Goal: Task Accomplishment & Management: Manage account settings

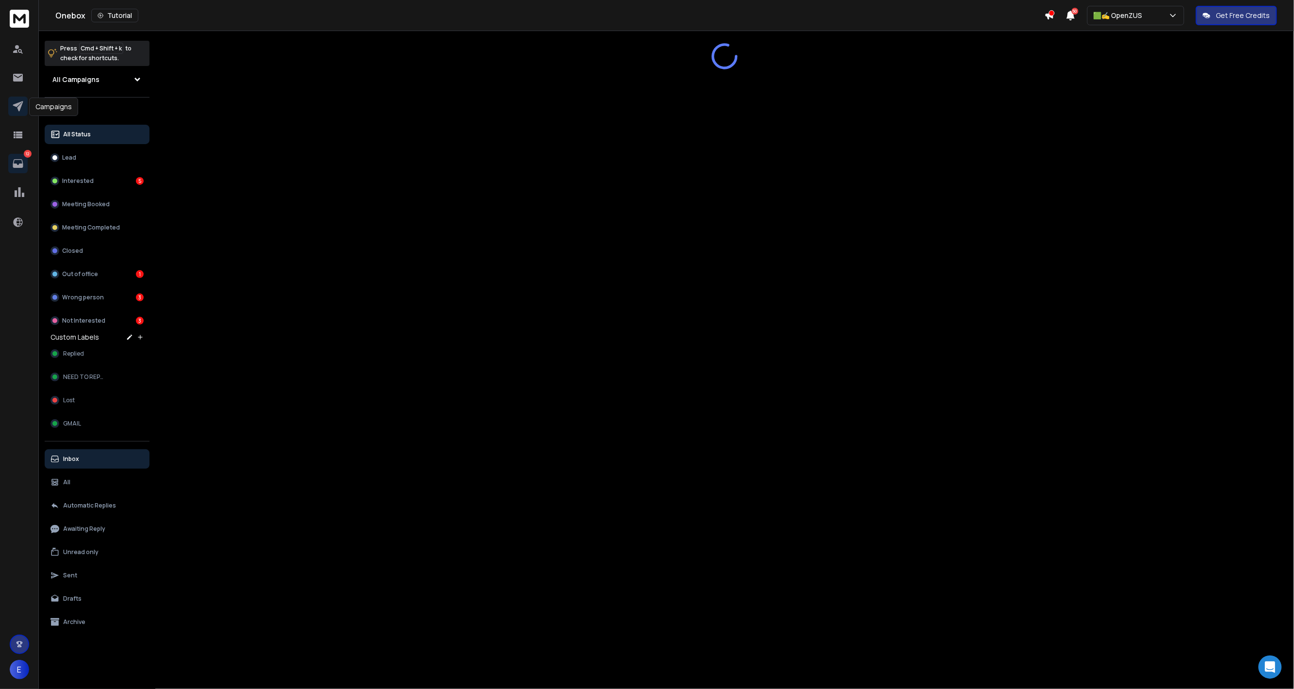
click at [23, 108] on link at bounding box center [17, 106] width 19 height 19
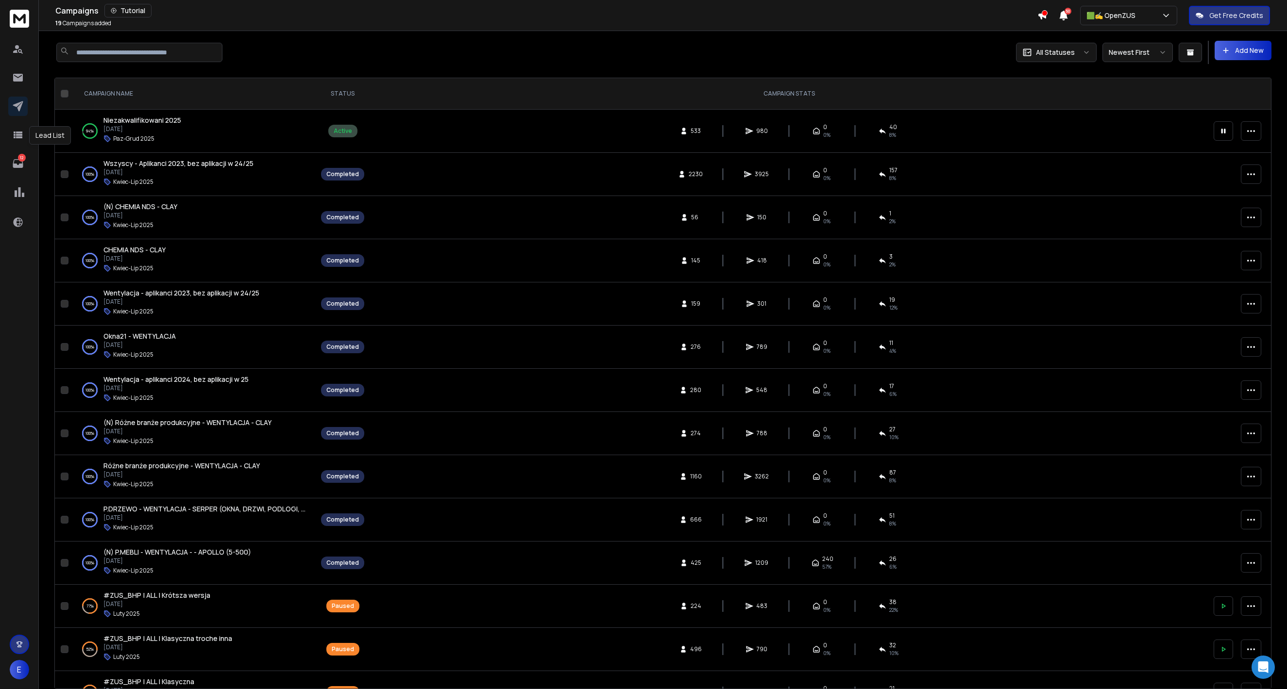
click at [156, 121] on span "Niezakwalifikowani 2025" at bounding box center [142, 120] width 78 height 9
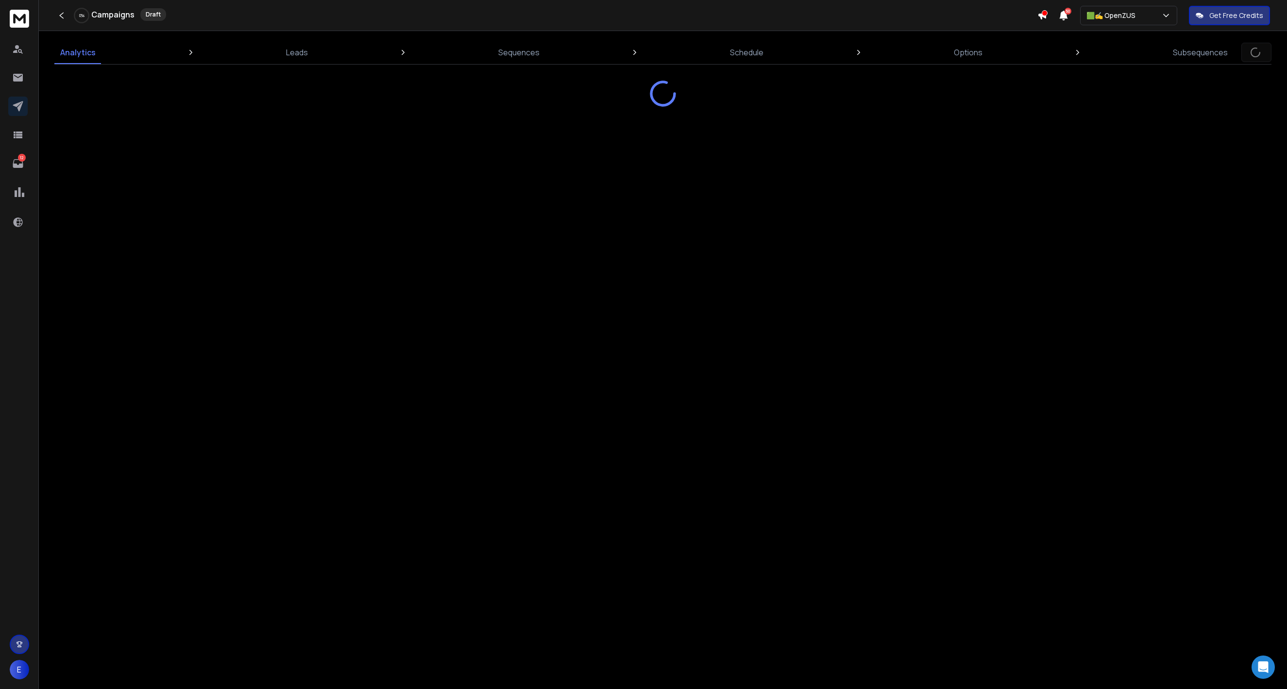
click at [313, 55] on div "Analytics Leads Sequences Schedule Options Subsequences" at bounding box center [643, 52] width 1179 height 23
click at [304, 53] on p "Leads" at bounding box center [297, 53] width 22 height 12
drag, startPoint x: 520, startPoint y: 55, endPoint x: 514, endPoint y: 60, distance: 7.7
click at [521, 55] on p "Sequences" at bounding box center [521, 53] width 41 height 12
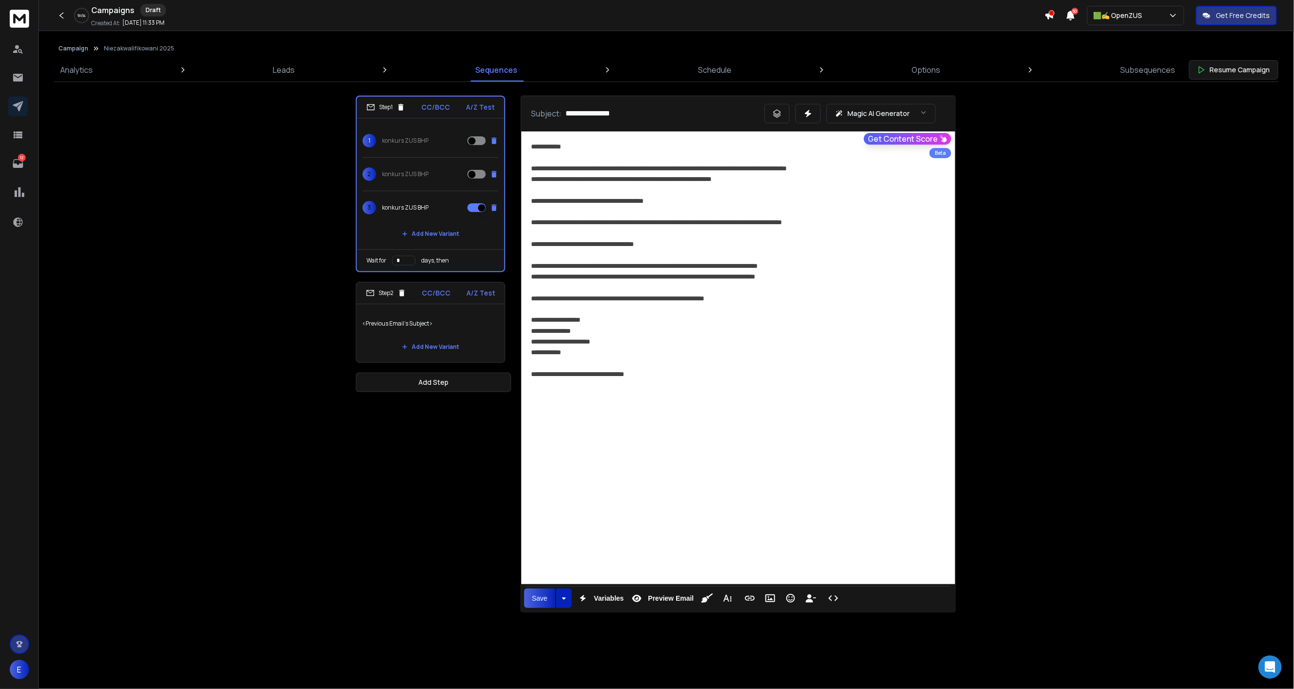
click at [420, 319] on p "<Previous Email's Subject>" at bounding box center [430, 323] width 137 height 27
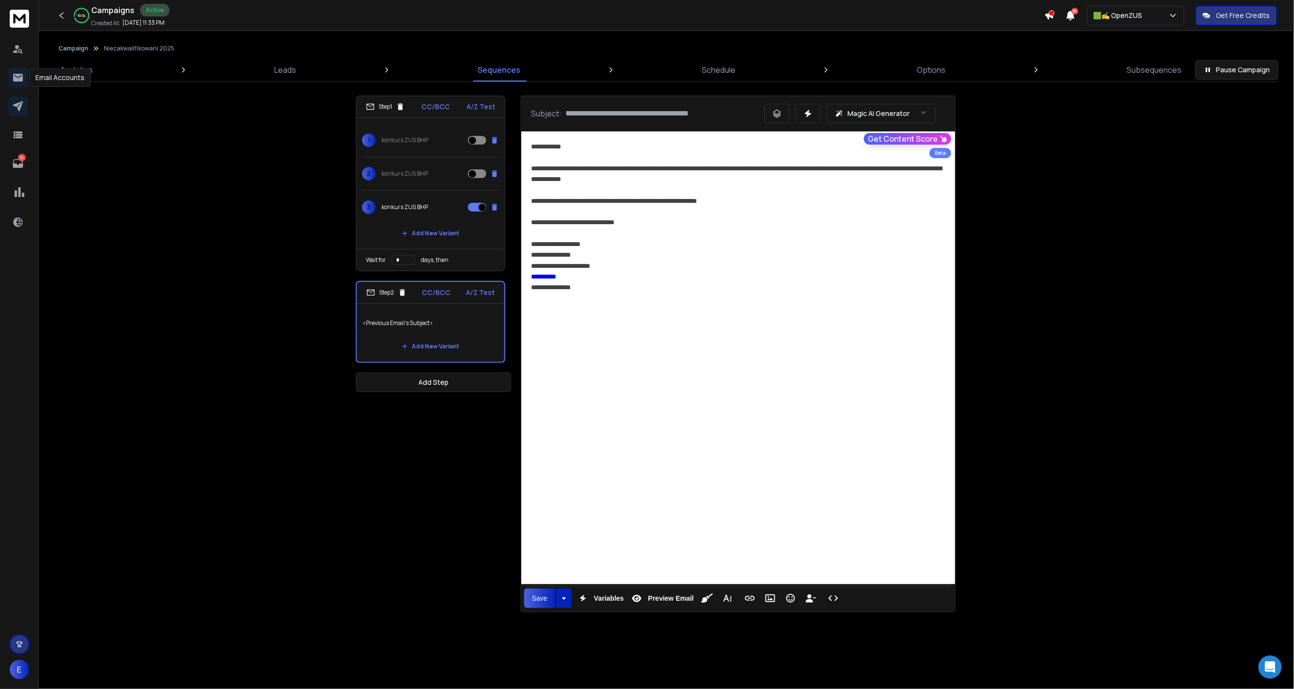
click at [15, 76] on icon at bounding box center [18, 78] width 10 height 8
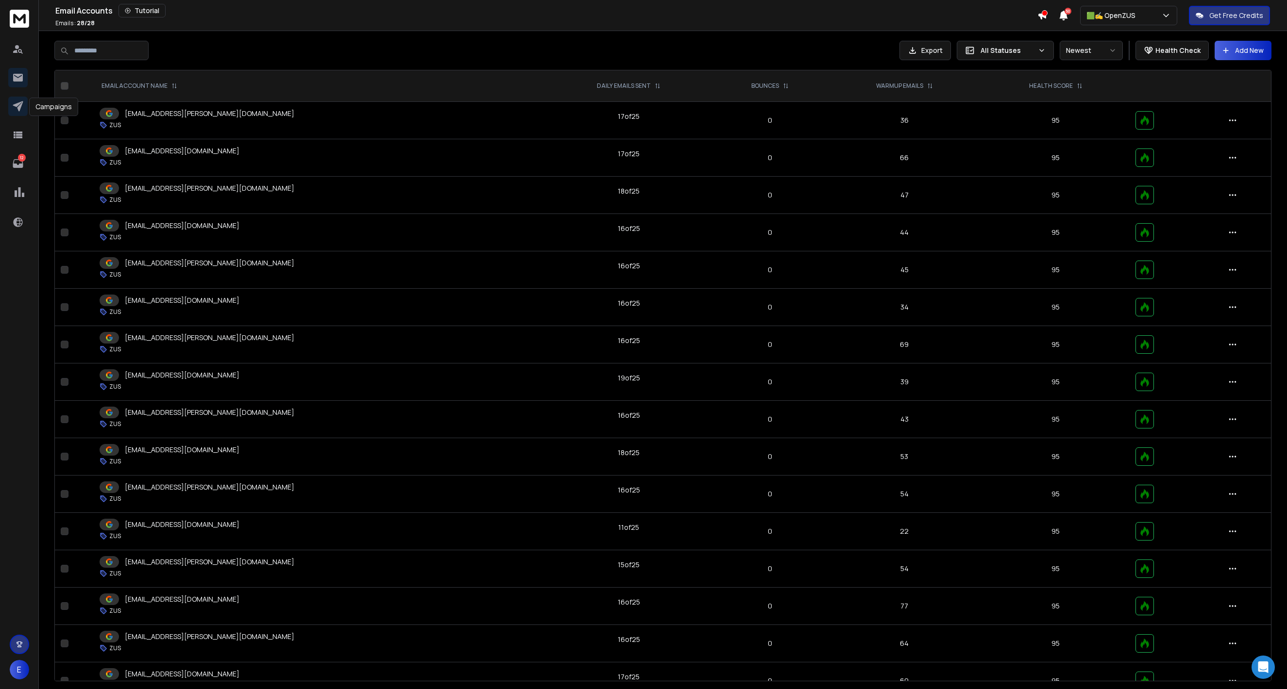
click at [23, 116] on link at bounding box center [17, 106] width 19 height 19
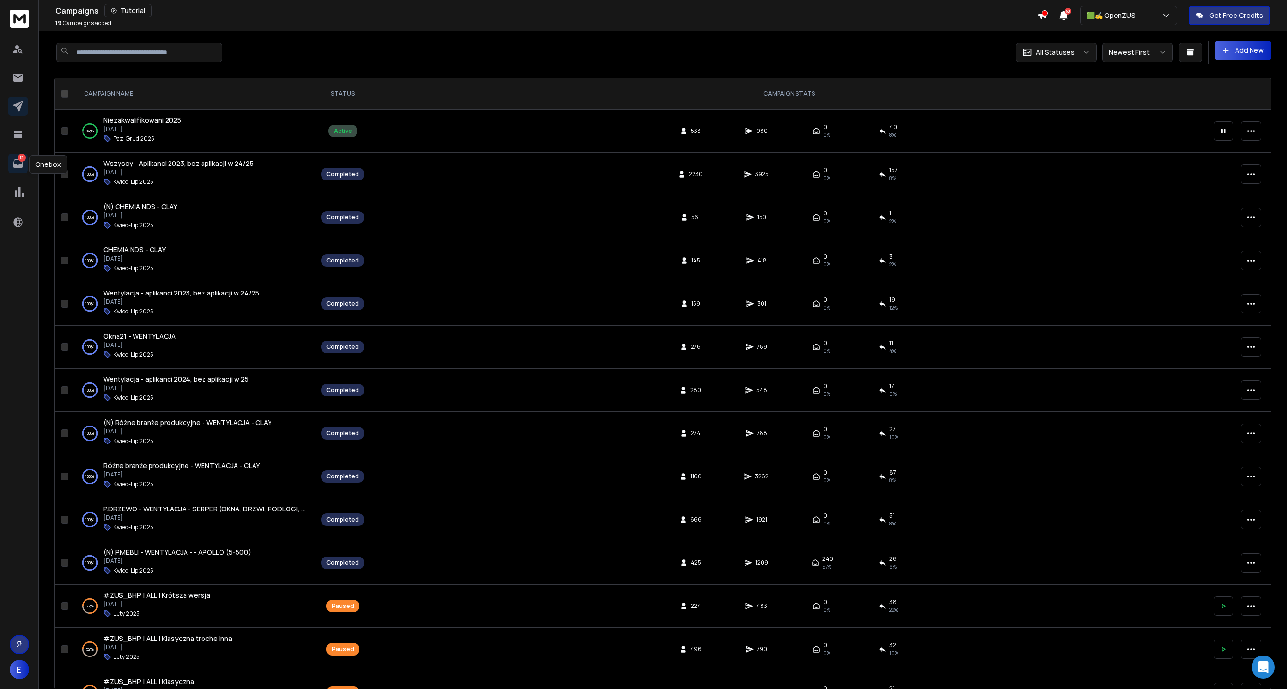
click at [13, 166] on icon at bounding box center [18, 163] width 10 height 9
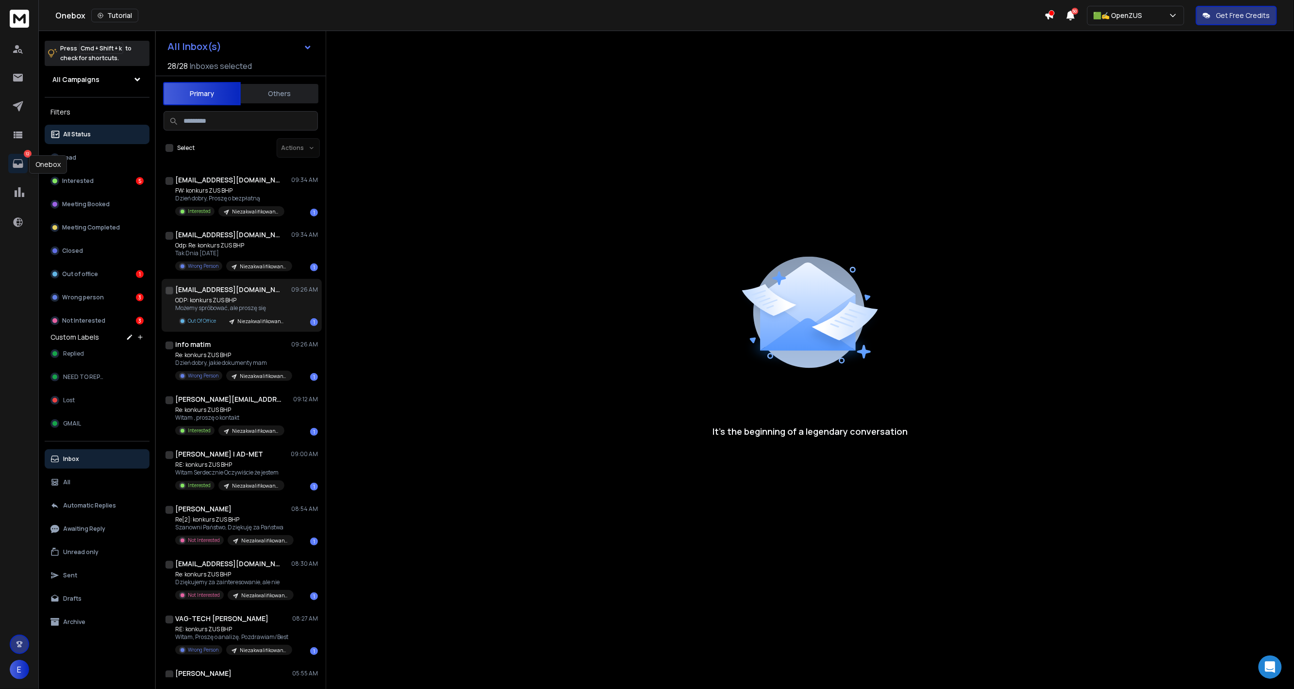
click at [256, 291] on div "[EMAIL_ADDRESS][DOMAIN_NAME] 09:26 AM" at bounding box center [246, 290] width 143 height 10
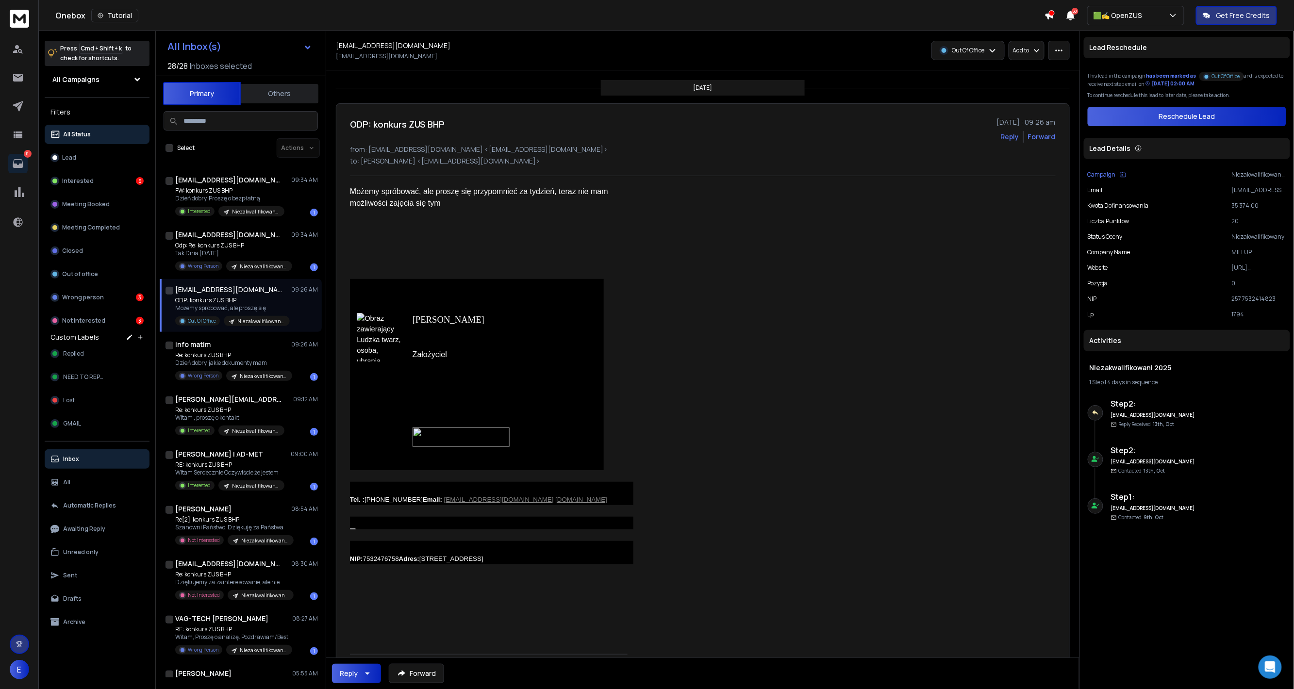
click at [953, 49] on p "Out Of Office" at bounding box center [969, 51] width 33 height 8
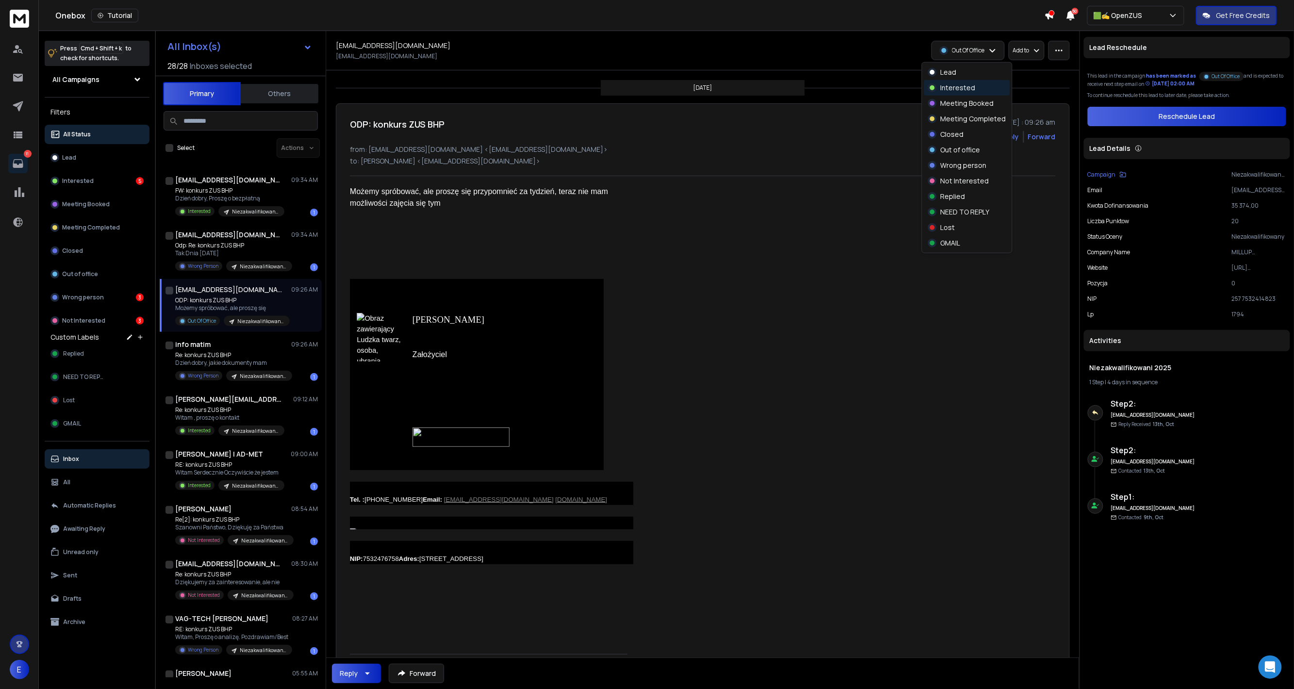
click at [956, 88] on p "Interested" at bounding box center [958, 88] width 35 height 10
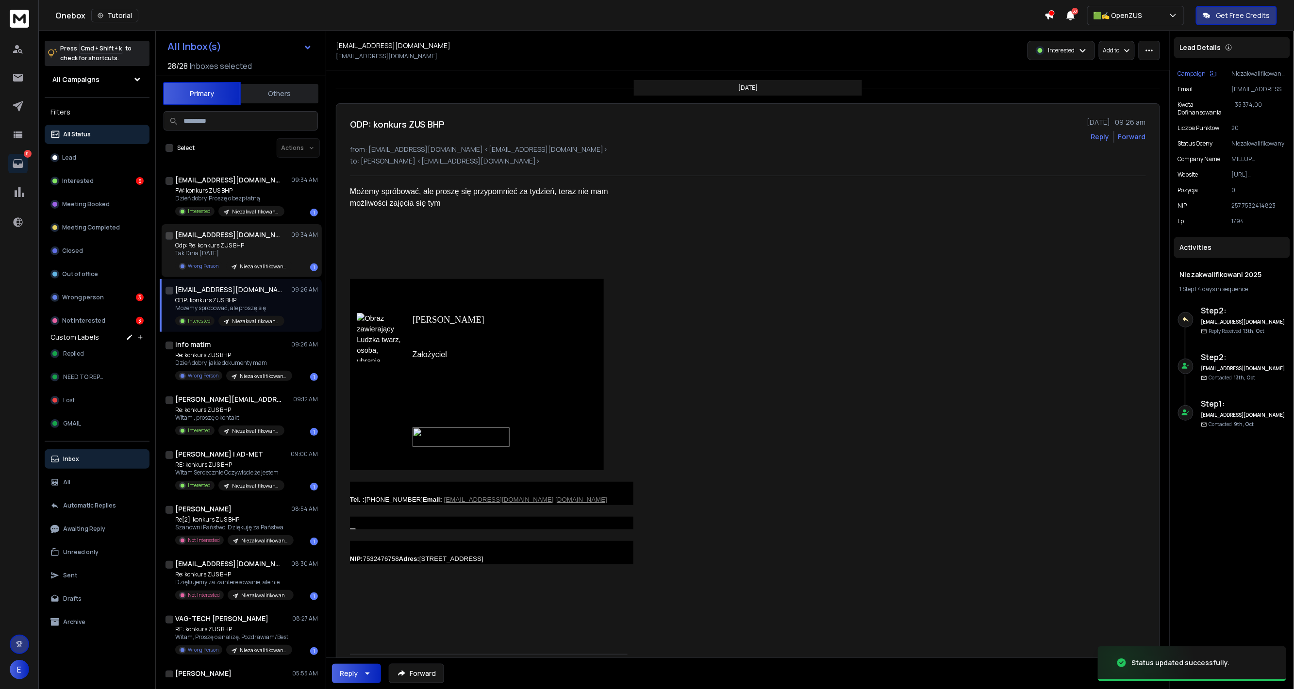
drag, startPoint x: 221, startPoint y: 248, endPoint x: 230, endPoint y: 244, distance: 10.0
click at [221, 248] on p "Odp: Re: konkurs ZUS BHP" at bounding box center [233, 246] width 117 height 8
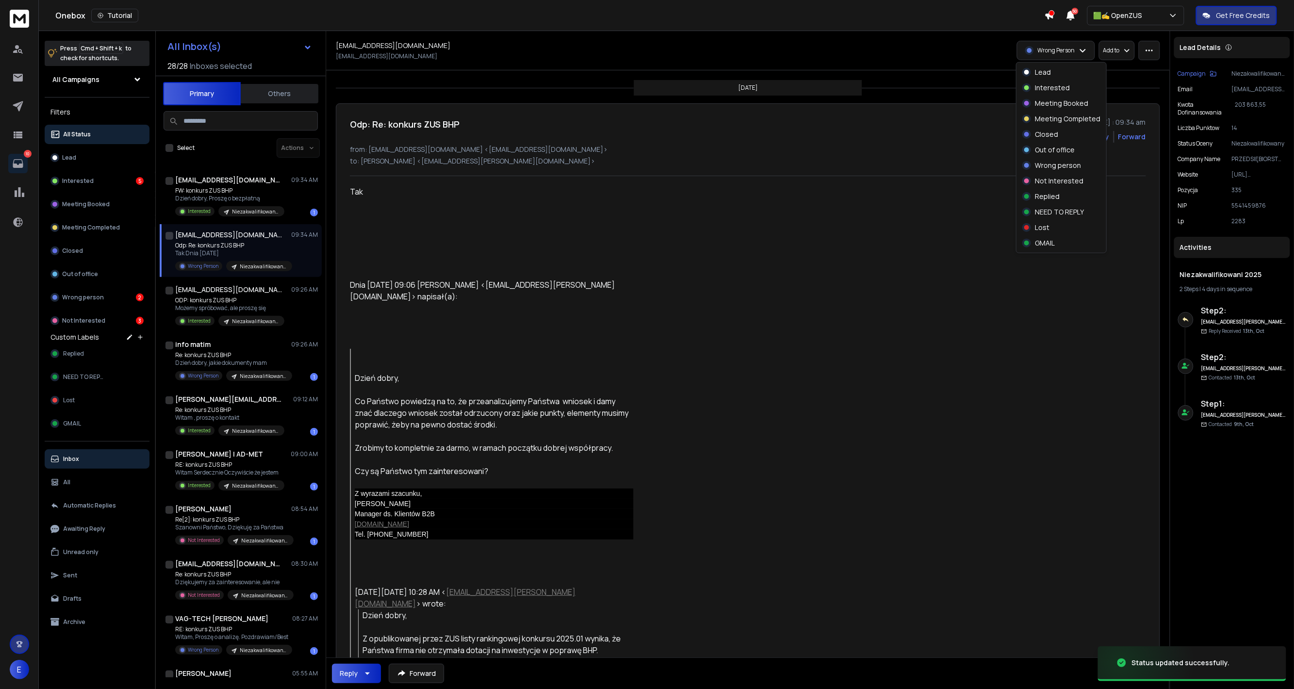
click at [1060, 50] on p "Wrong Person" at bounding box center [1056, 51] width 37 height 8
click at [1047, 89] on p "Interested" at bounding box center [1052, 88] width 35 height 10
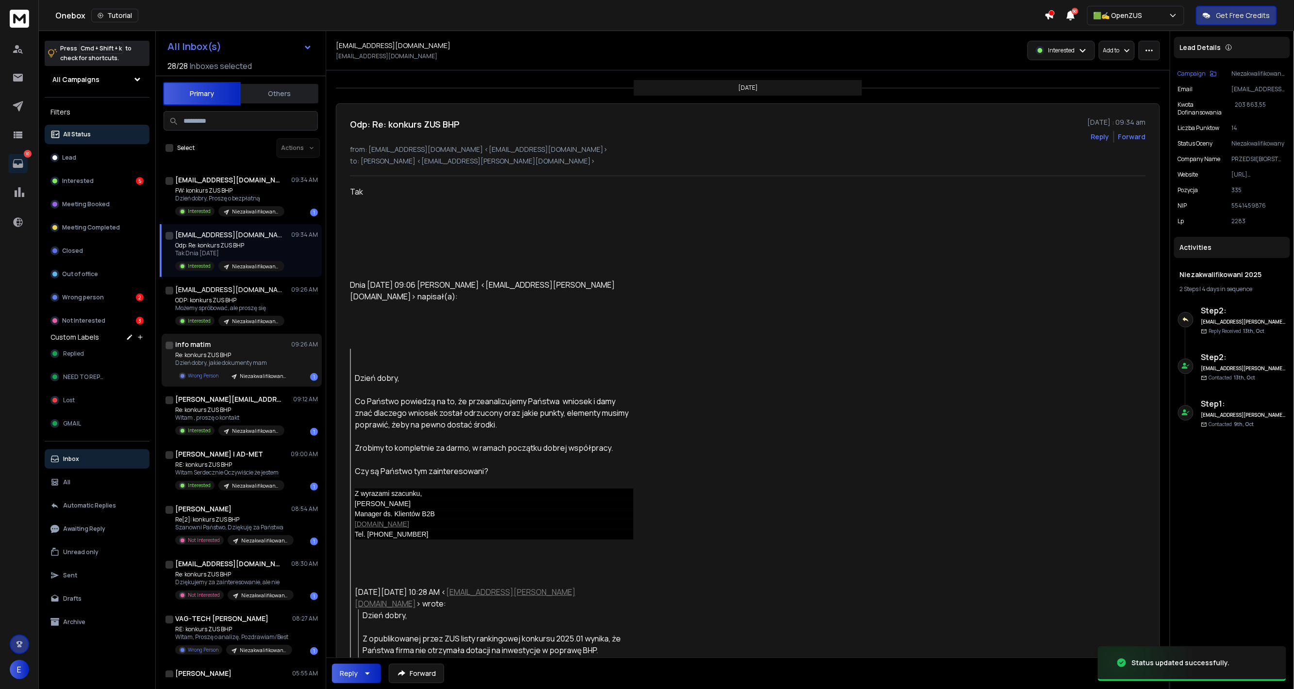
click at [189, 346] on h1 "info matim" at bounding box center [192, 345] width 35 height 10
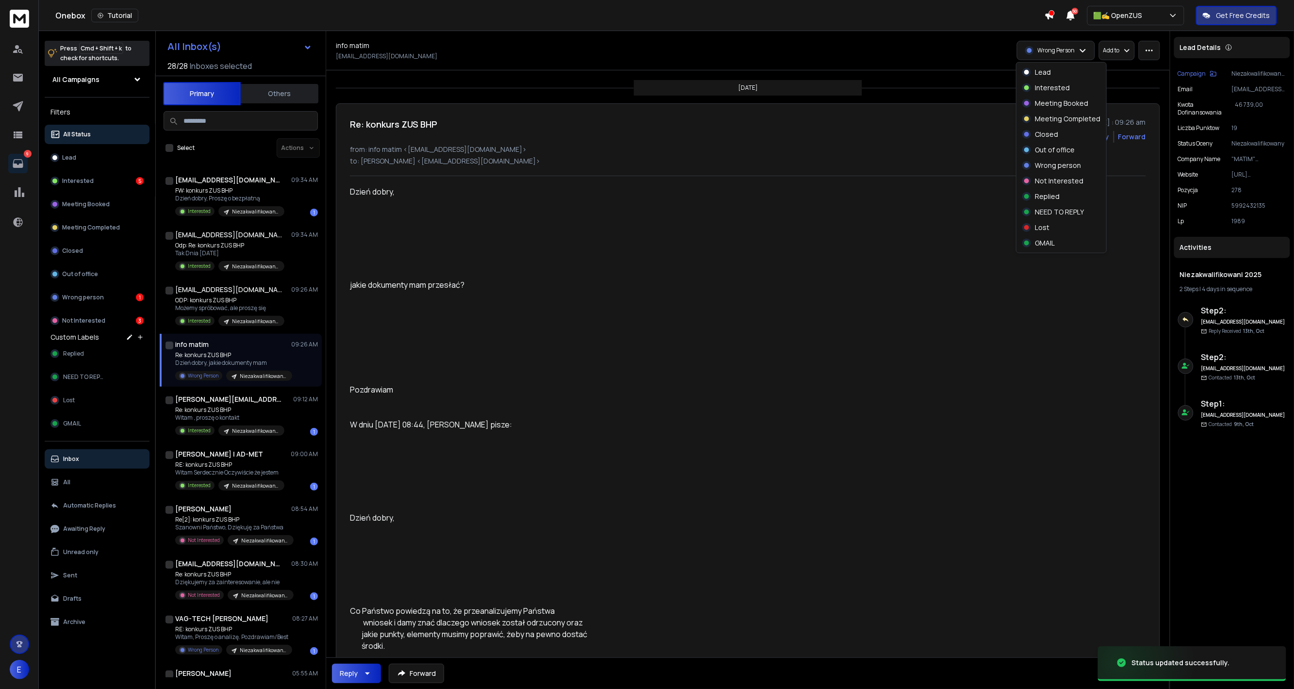
click at [1063, 52] on p "Wrong Person" at bounding box center [1056, 51] width 37 height 8
click at [1042, 88] on p "Interested" at bounding box center [1052, 88] width 35 height 10
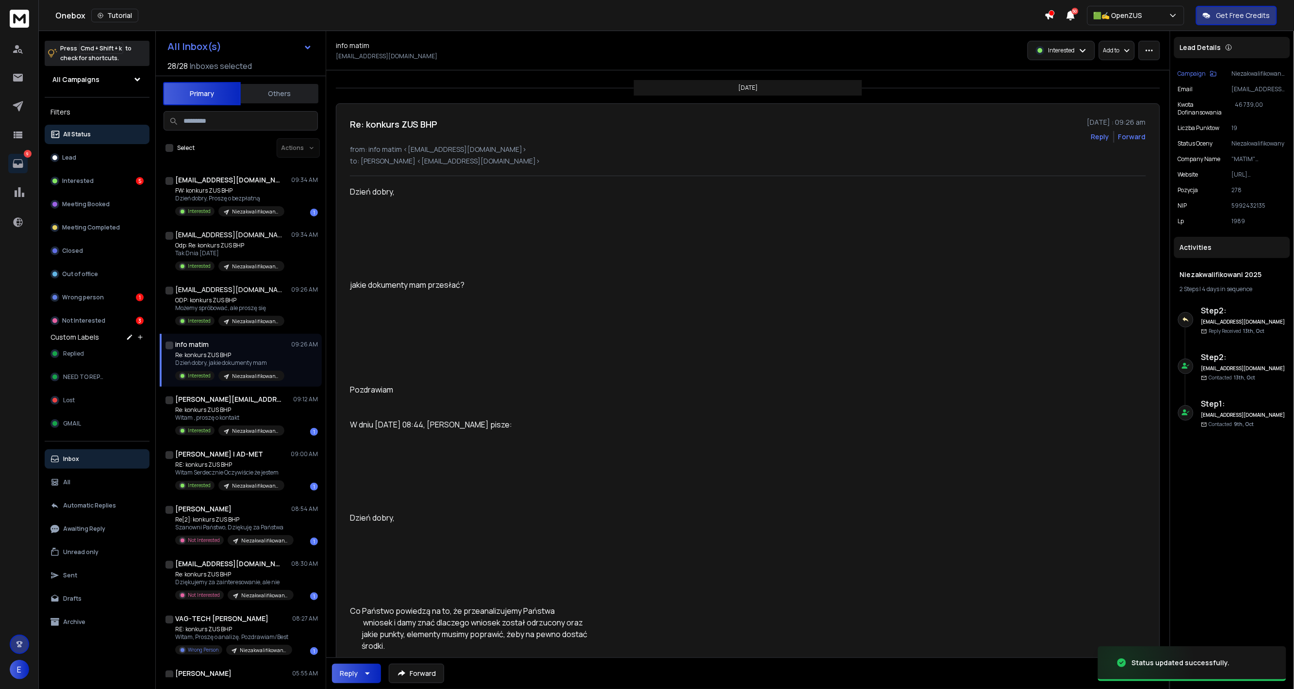
click at [170, 346] on button "button" at bounding box center [170, 346] width 8 height 8
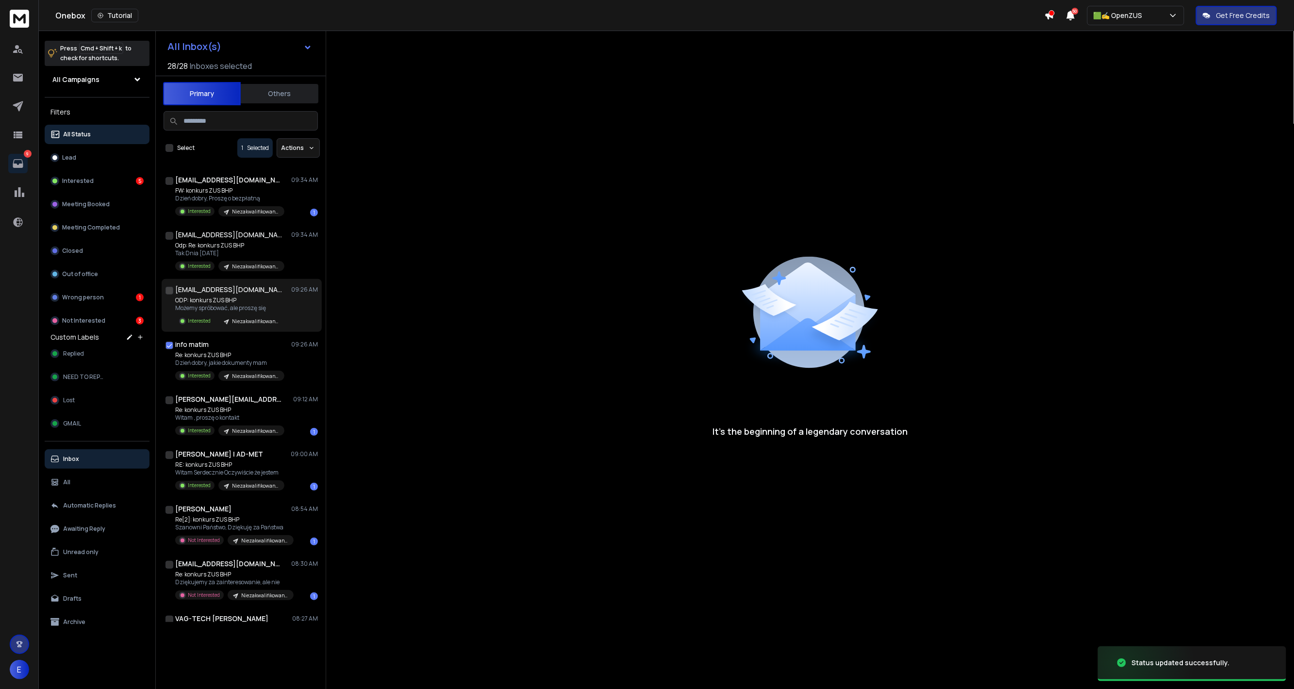
click at [168, 289] on button "button" at bounding box center [170, 291] width 8 height 8
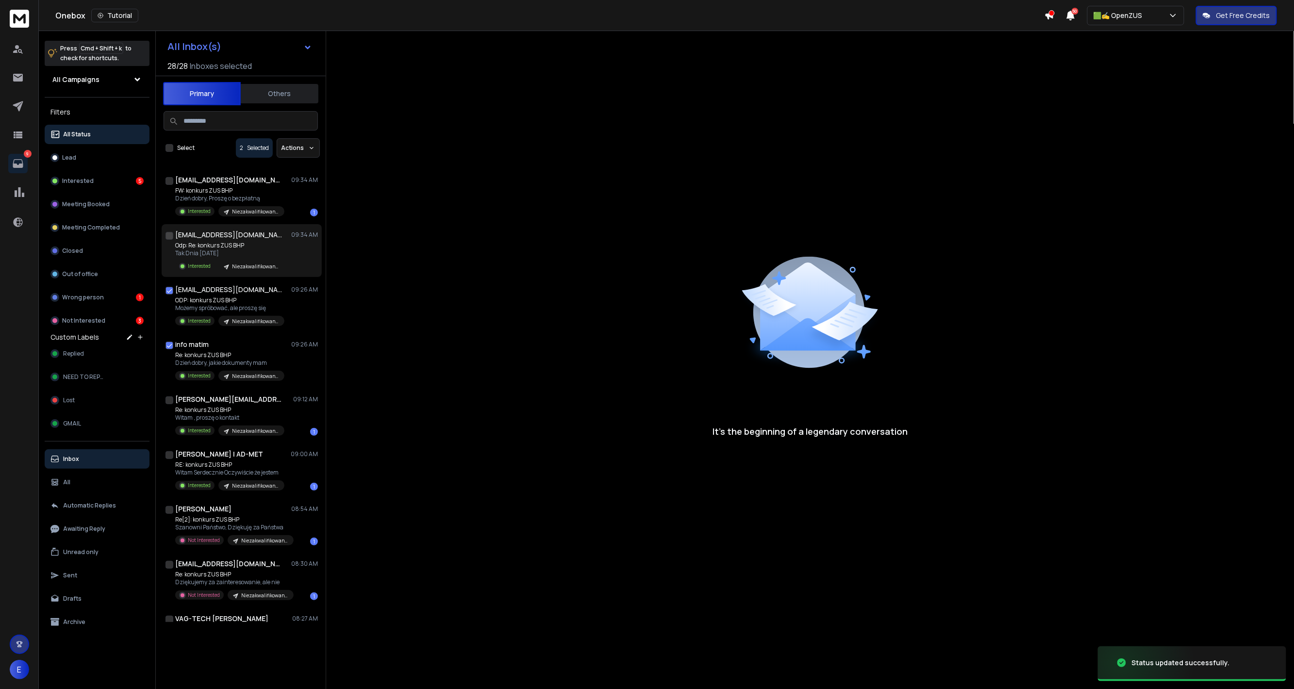
click at [172, 237] on button "button" at bounding box center [170, 236] width 8 height 8
click at [314, 148] on icon "button" at bounding box center [312, 148] width 8 height 8
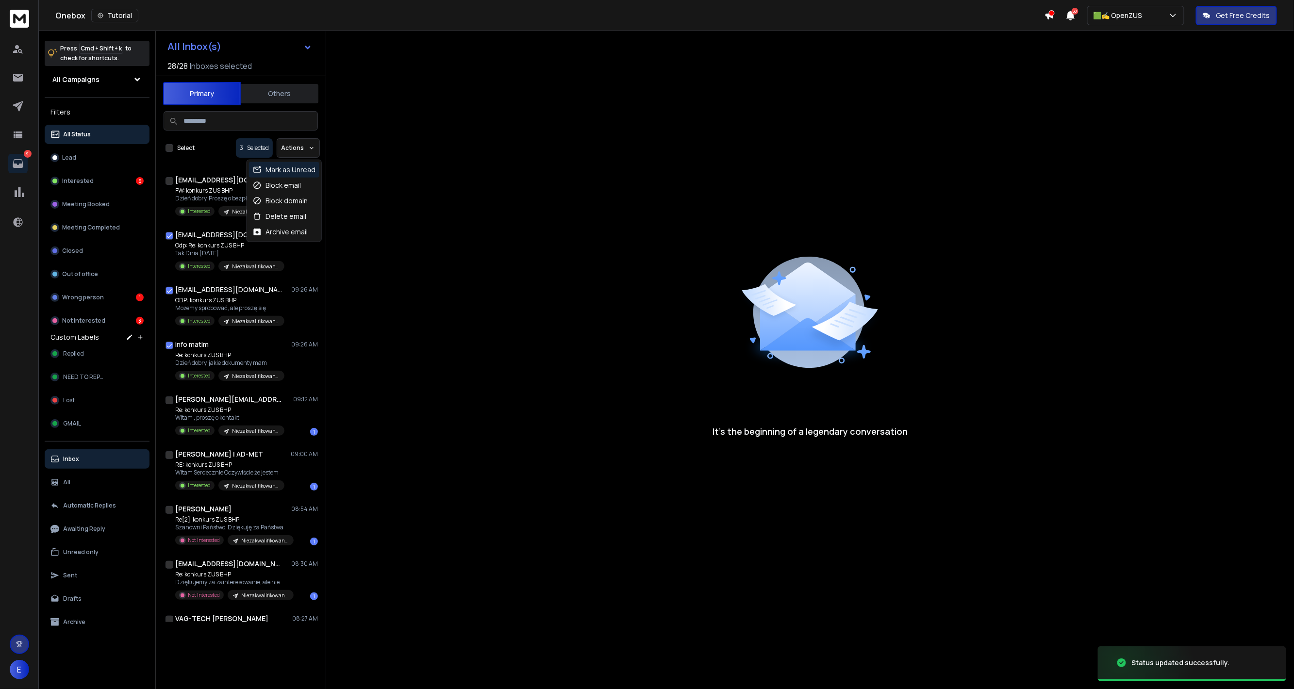
click at [299, 167] on div "Mark as Unread" at bounding box center [284, 170] width 63 height 10
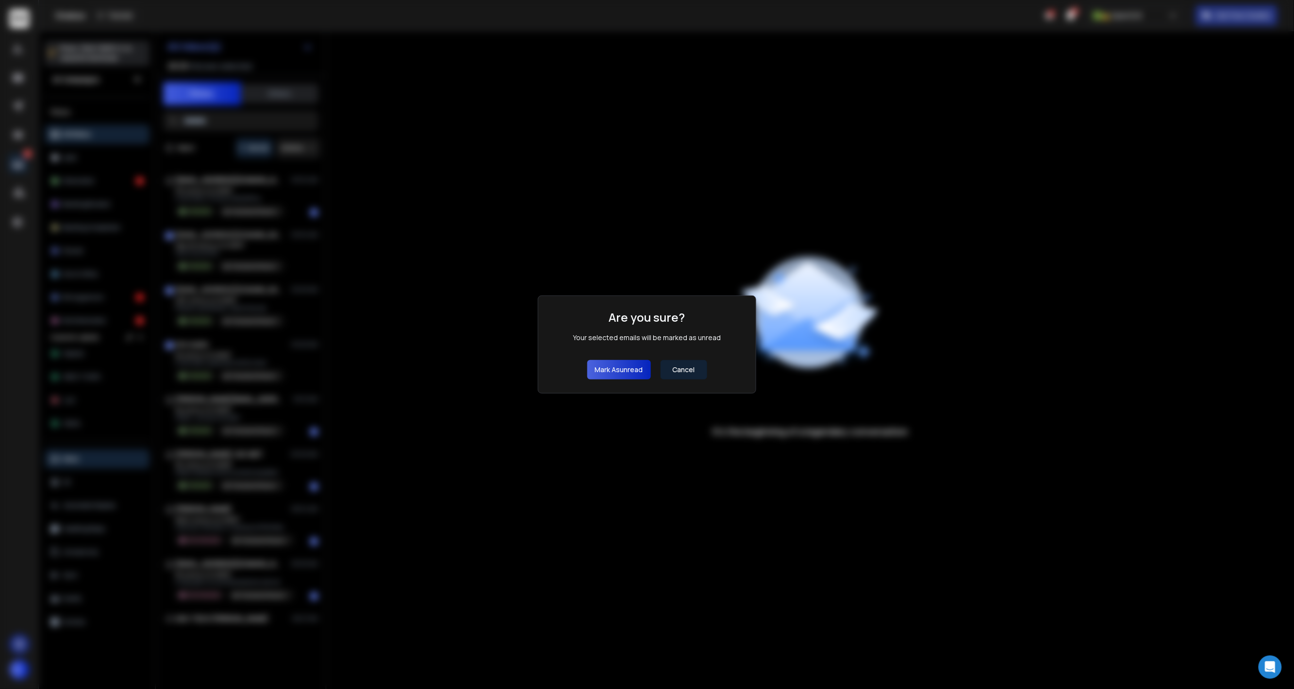
click at [618, 363] on button "Mark as unread" at bounding box center [620, 369] width 64 height 19
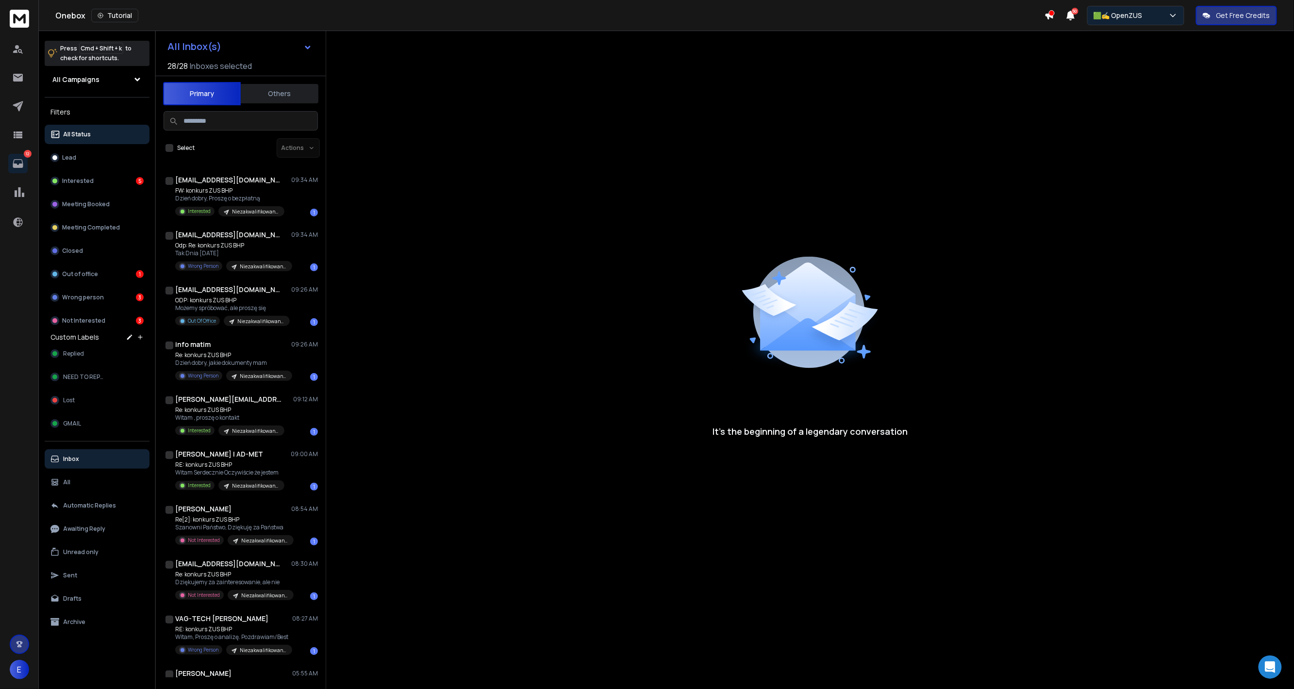
click at [1127, 13] on p "🟩✍️ OpenZUS" at bounding box center [1120, 16] width 53 height 10
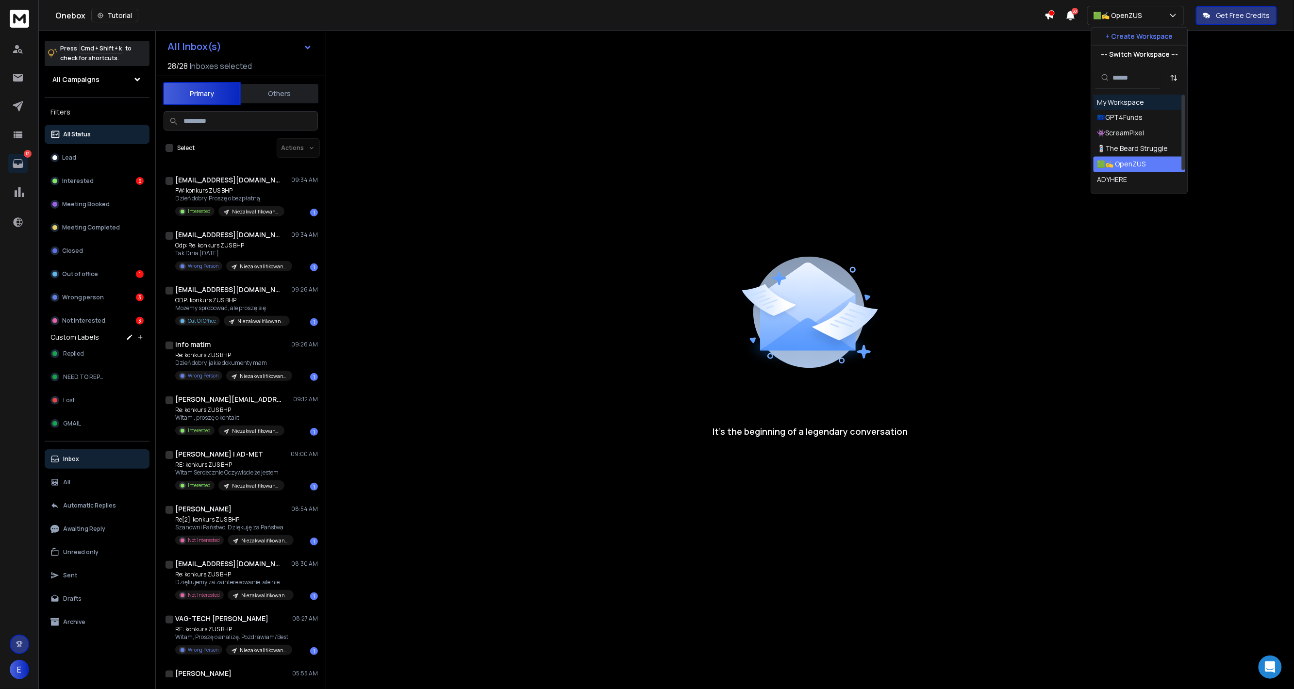
click at [1120, 115] on div "🇪🇺GPT4Funds" at bounding box center [1121, 118] width 46 height 10
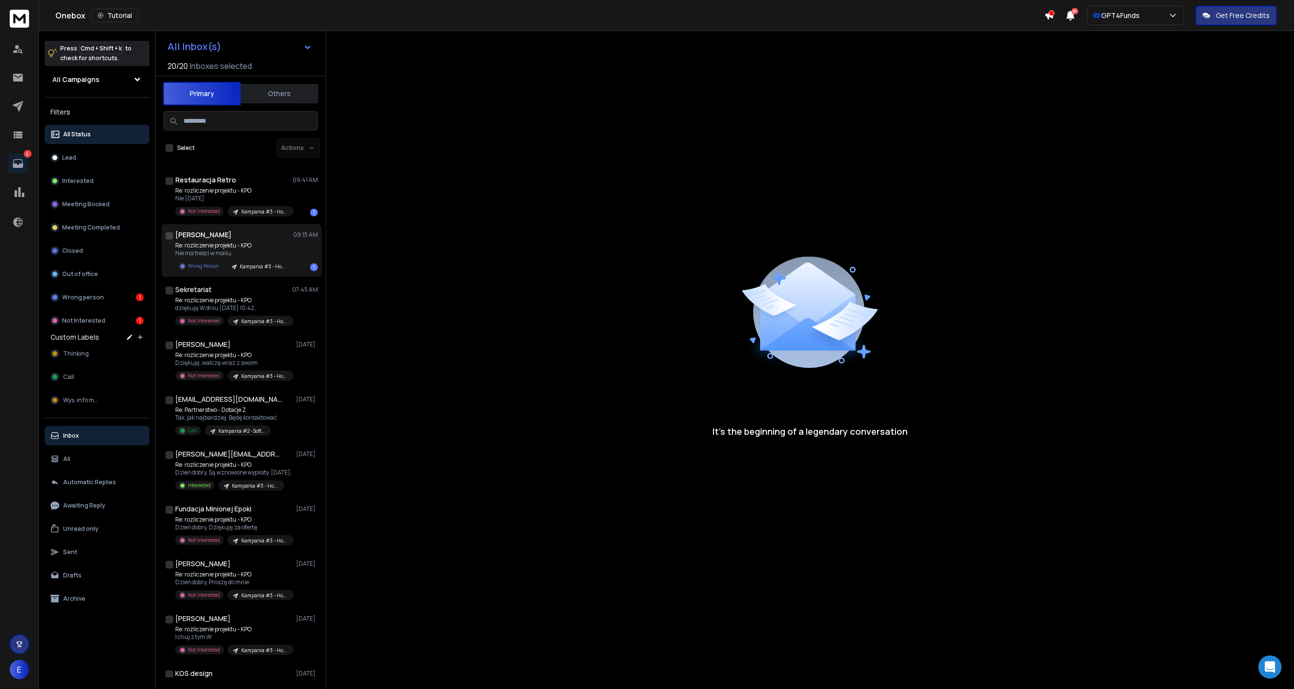
click at [269, 236] on div "Michał Gomoła 09:15 AM" at bounding box center [246, 235] width 143 height 10
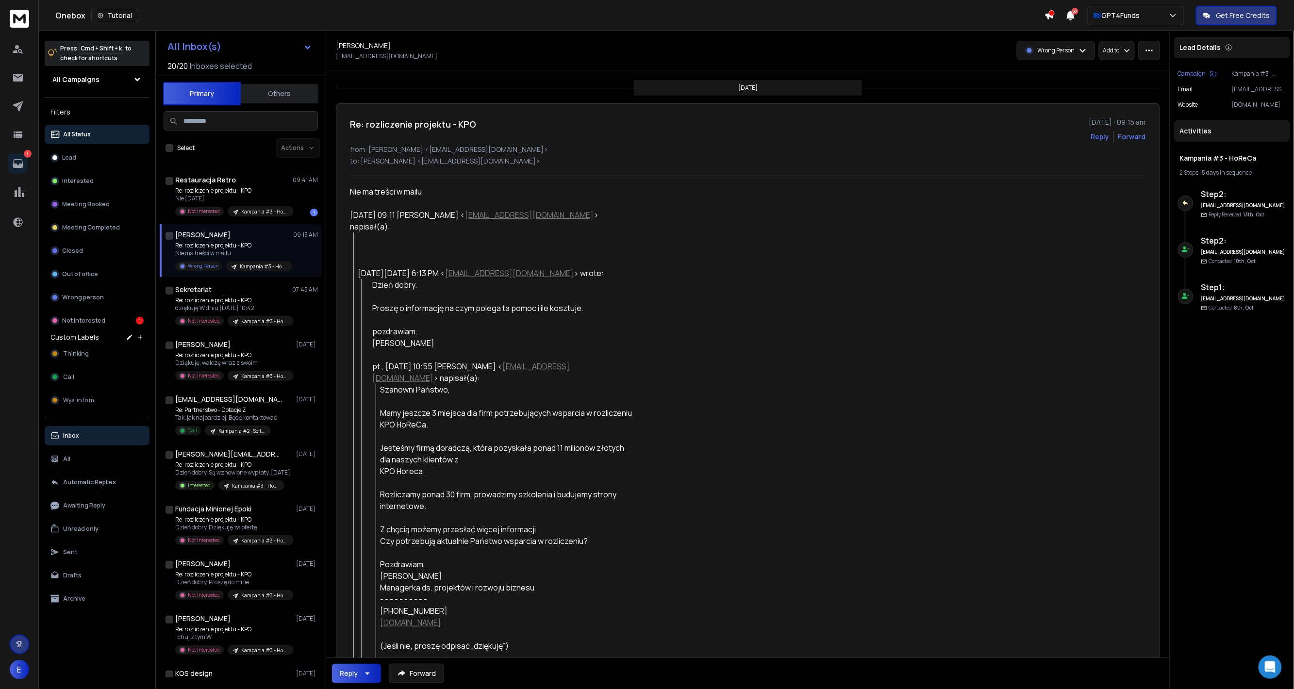
click at [169, 236] on button "button" at bounding box center [170, 236] width 8 height 8
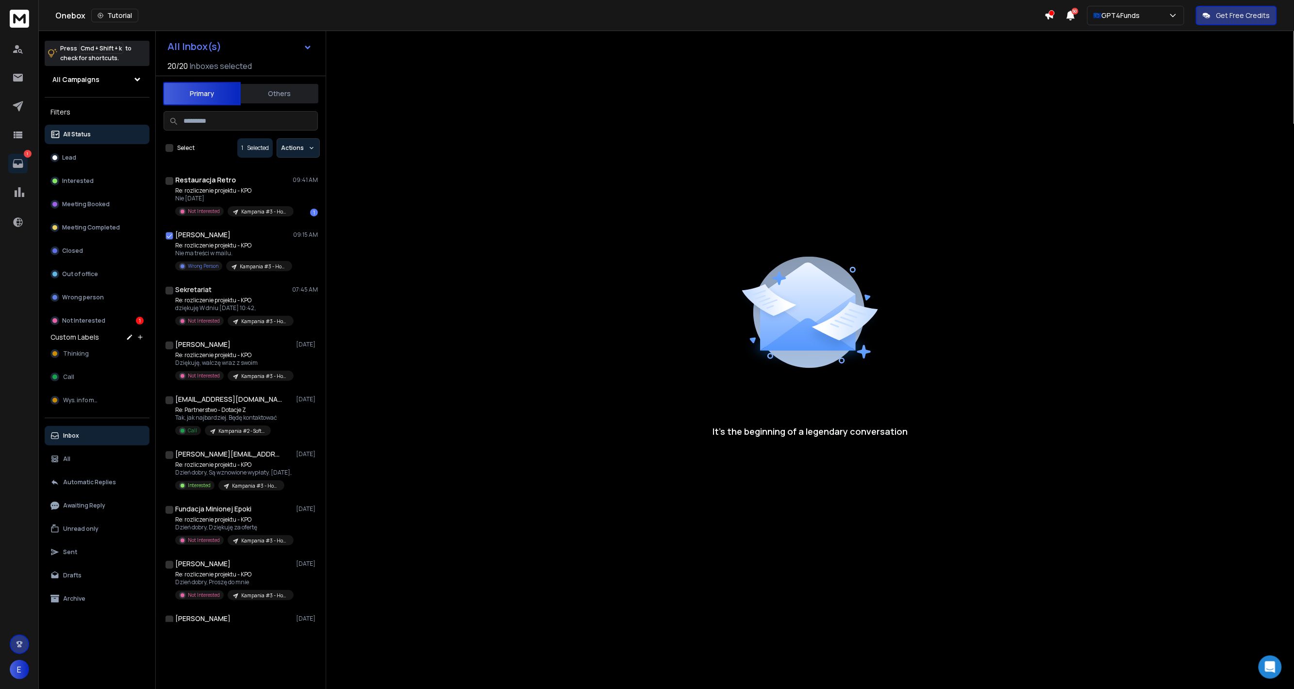
click at [298, 152] on button "Actions" at bounding box center [298, 147] width 43 height 19
click at [295, 173] on div "Mark as Unread" at bounding box center [284, 170] width 63 height 10
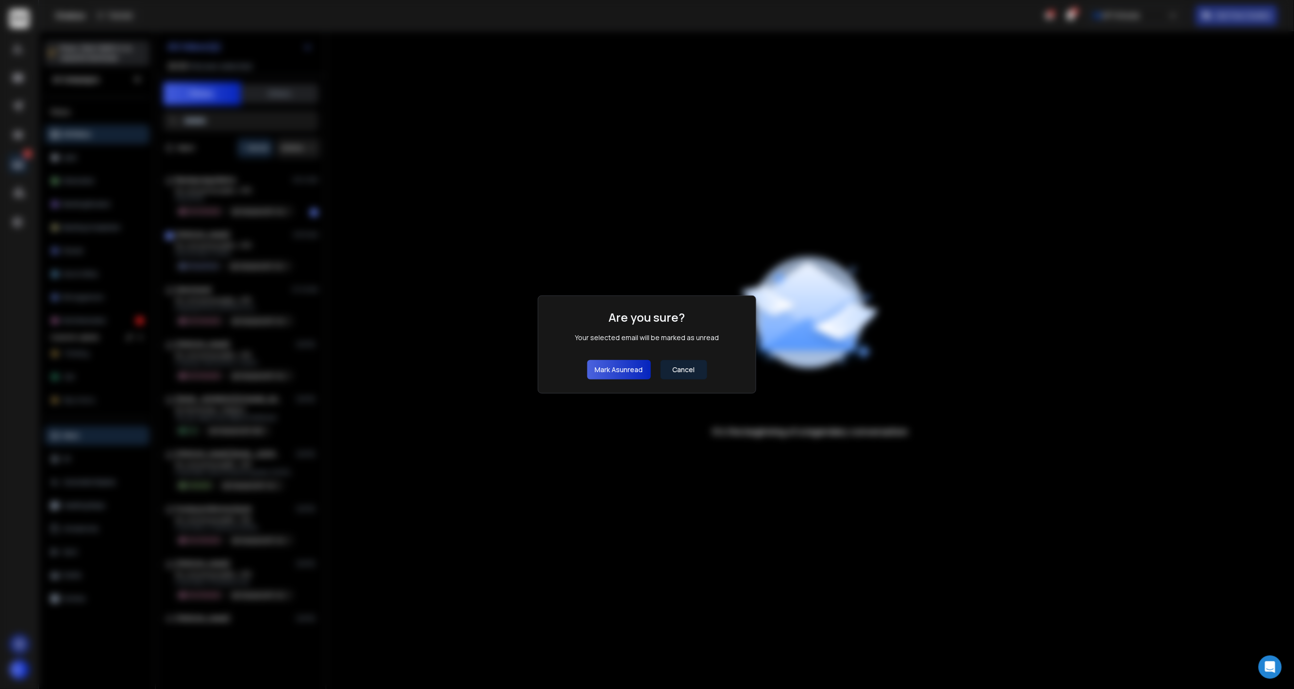
click at [607, 371] on p "Mark as unread" at bounding box center [619, 370] width 48 height 10
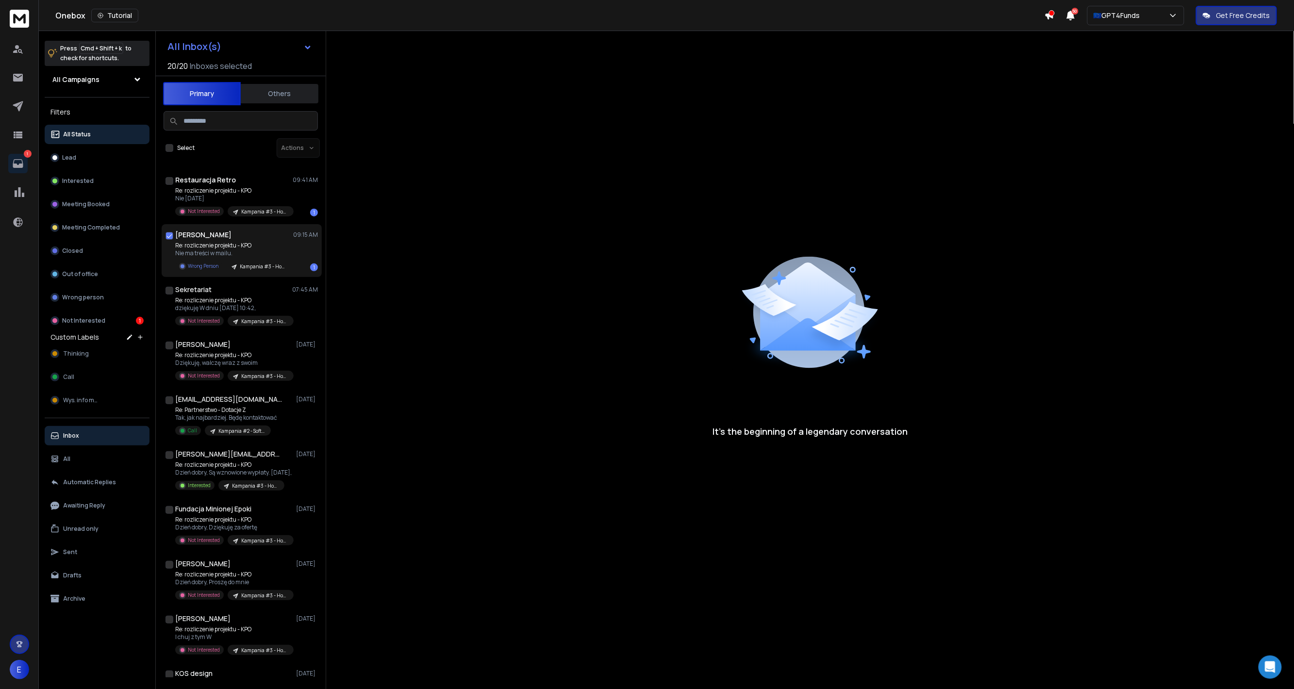
drag, startPoint x: 169, startPoint y: 238, endPoint x: 181, endPoint y: 239, distance: 12.2
click at [169, 238] on button "button" at bounding box center [170, 236] width 8 height 8
click at [1123, 8] on button "🇪🇺GPT4Funds" at bounding box center [1136, 15] width 97 height 19
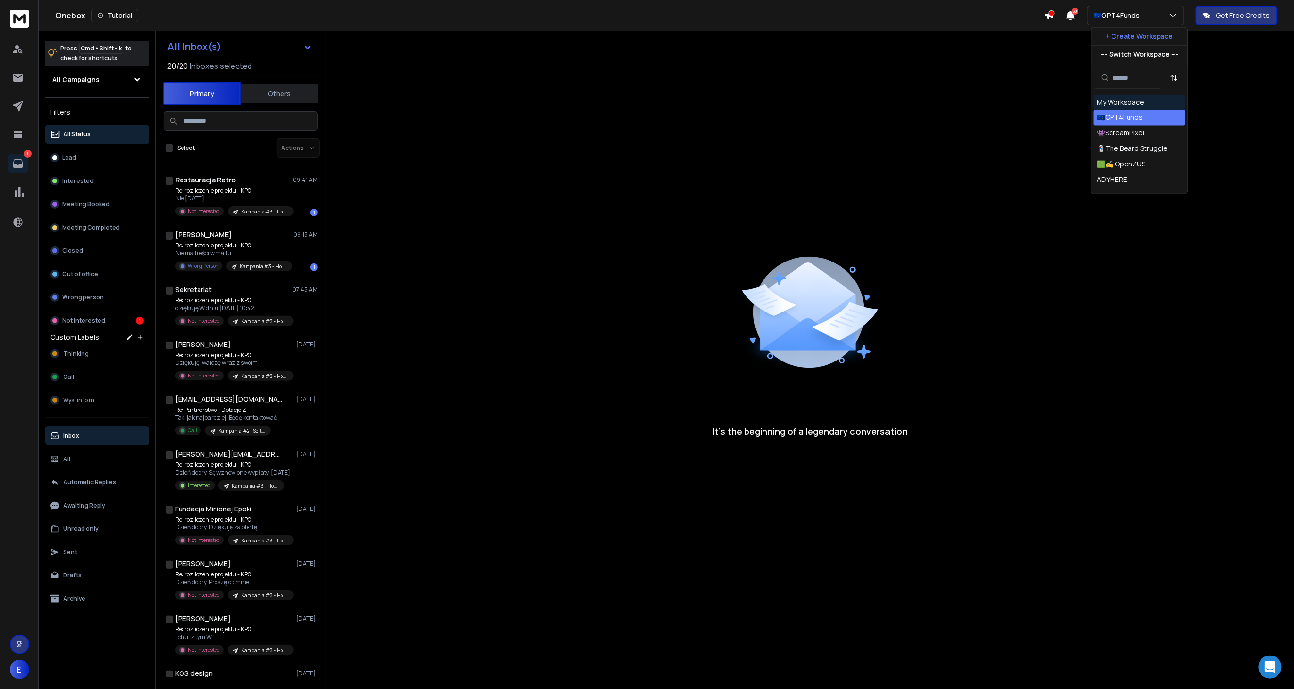
click at [761, 108] on div "It’s the beginning of a legendary conversation" at bounding box center [810, 324] width 968 height 586
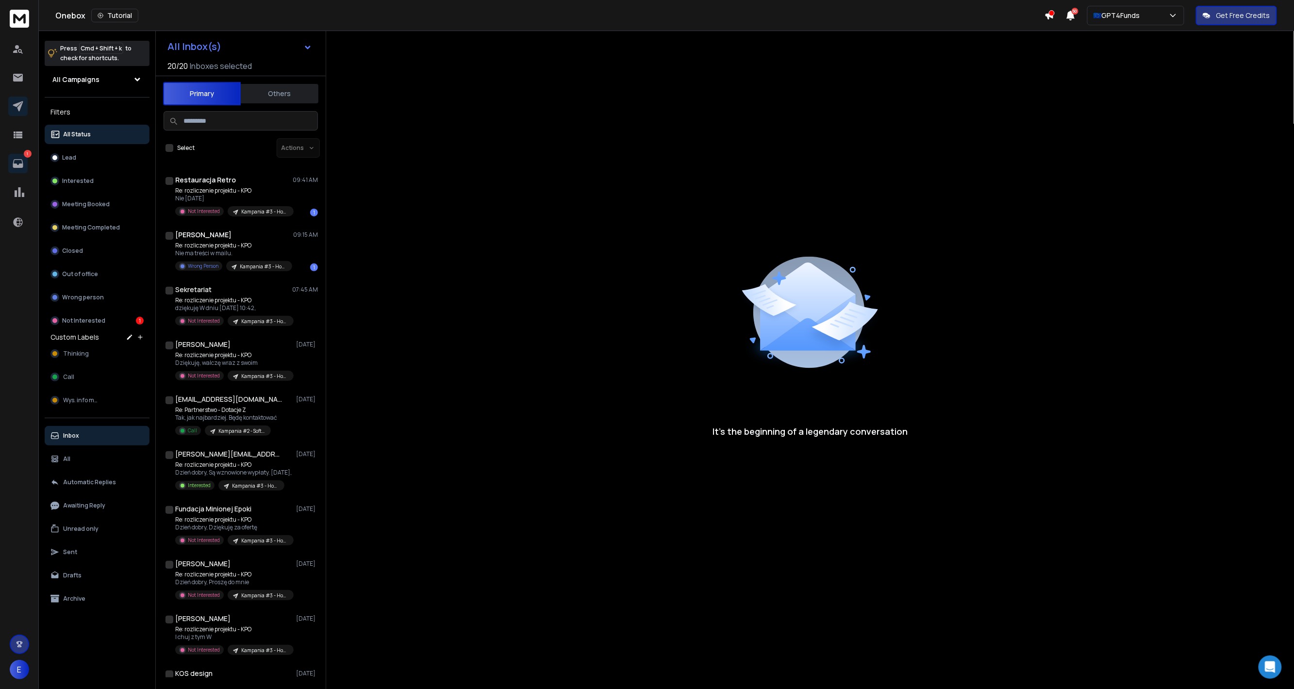
click at [16, 113] on link at bounding box center [17, 106] width 19 height 19
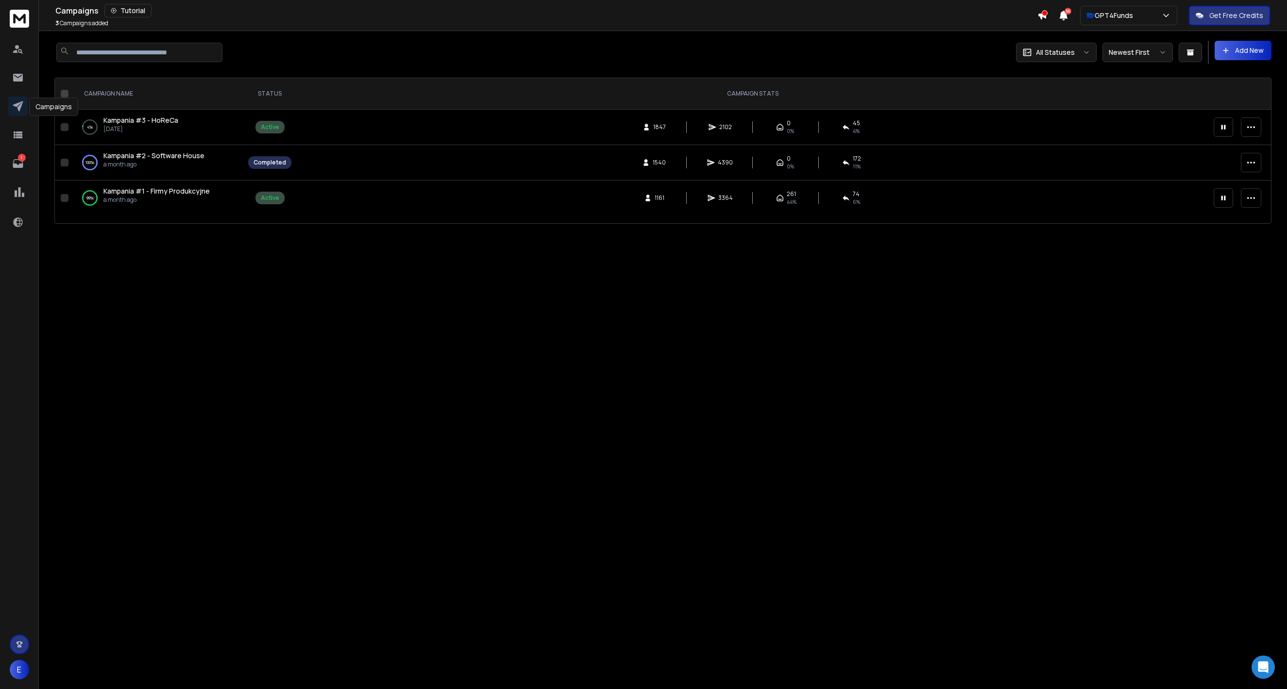
click at [20, 88] on div at bounding box center [19, 79] width 22 height 23
click at [19, 80] on icon at bounding box center [18, 78] width 10 height 8
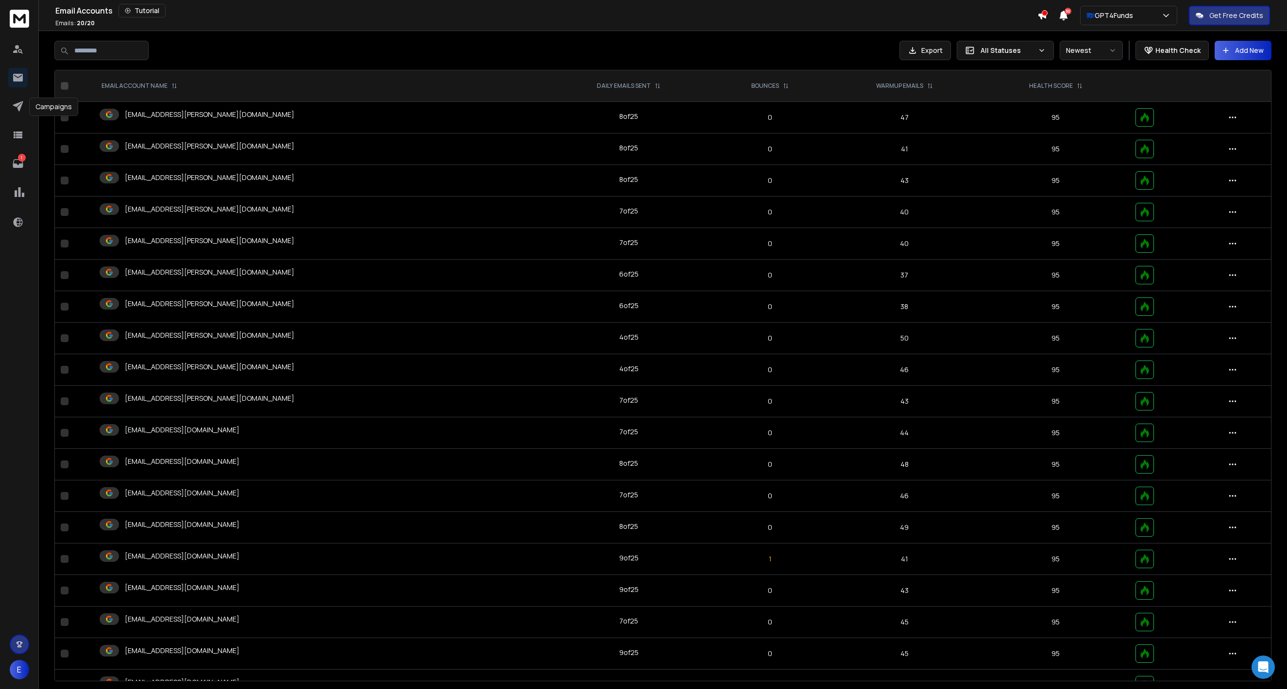
click at [23, 120] on div "1" at bounding box center [19, 137] width 22 height 196
click at [20, 154] on div "1" at bounding box center [19, 137] width 22 height 196
click at [21, 160] on p "1" at bounding box center [22, 158] width 8 height 8
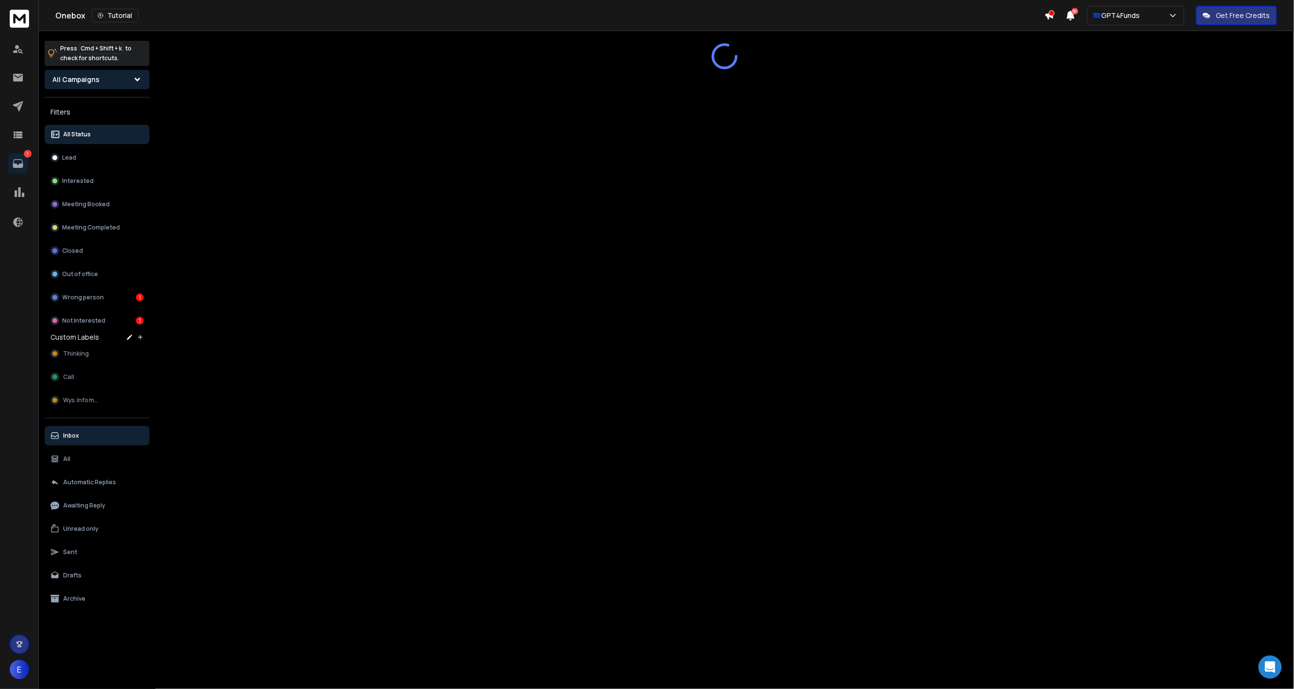
click at [123, 84] on button "All Campaigns" at bounding box center [97, 79] width 105 height 19
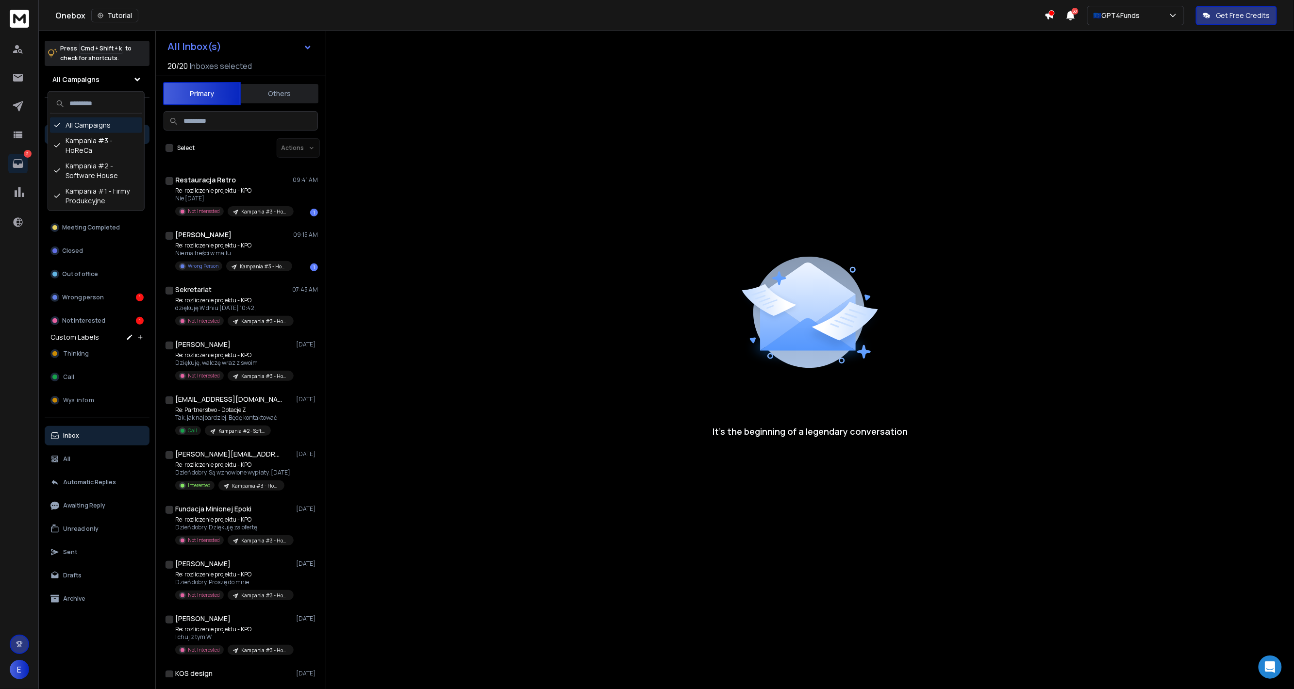
drag, startPoint x: 87, startPoint y: 122, endPoint x: 88, endPoint y: 136, distance: 14.1
click at [87, 122] on div "All Campaigns" at bounding box center [96, 126] width 92 height 16
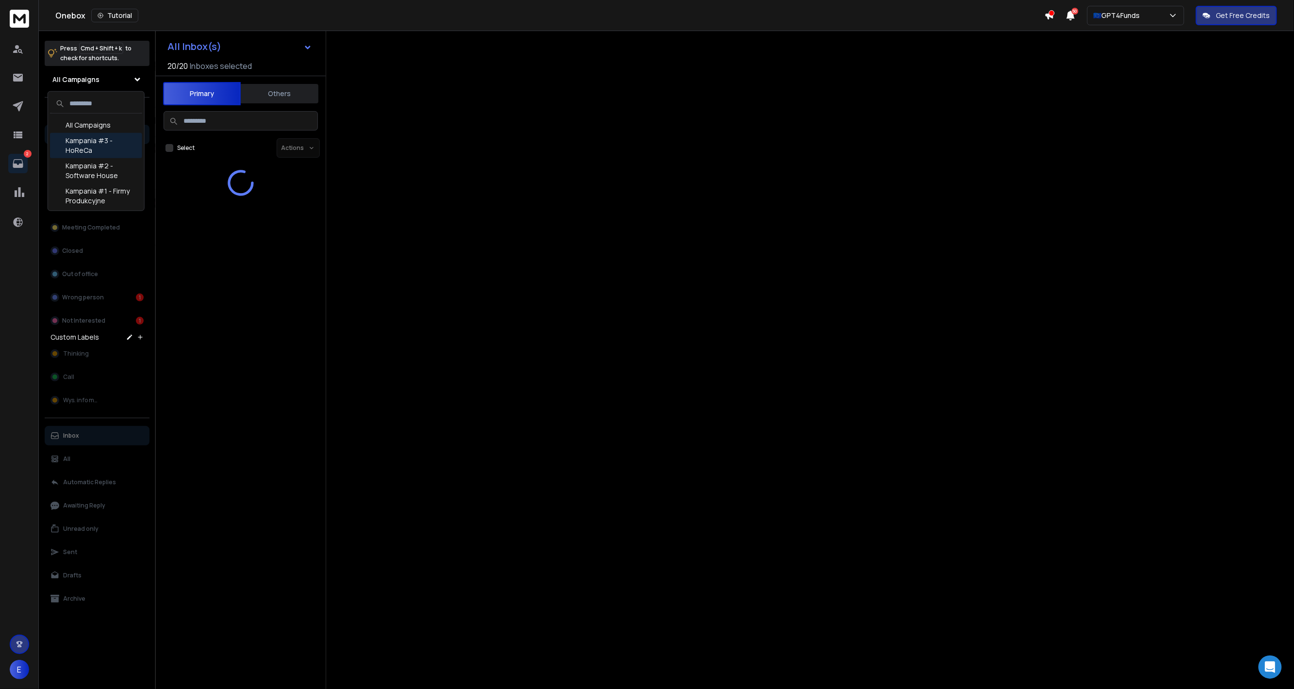
click at [89, 149] on div "Kampania #3 - HoReCa" at bounding box center [96, 145] width 92 height 25
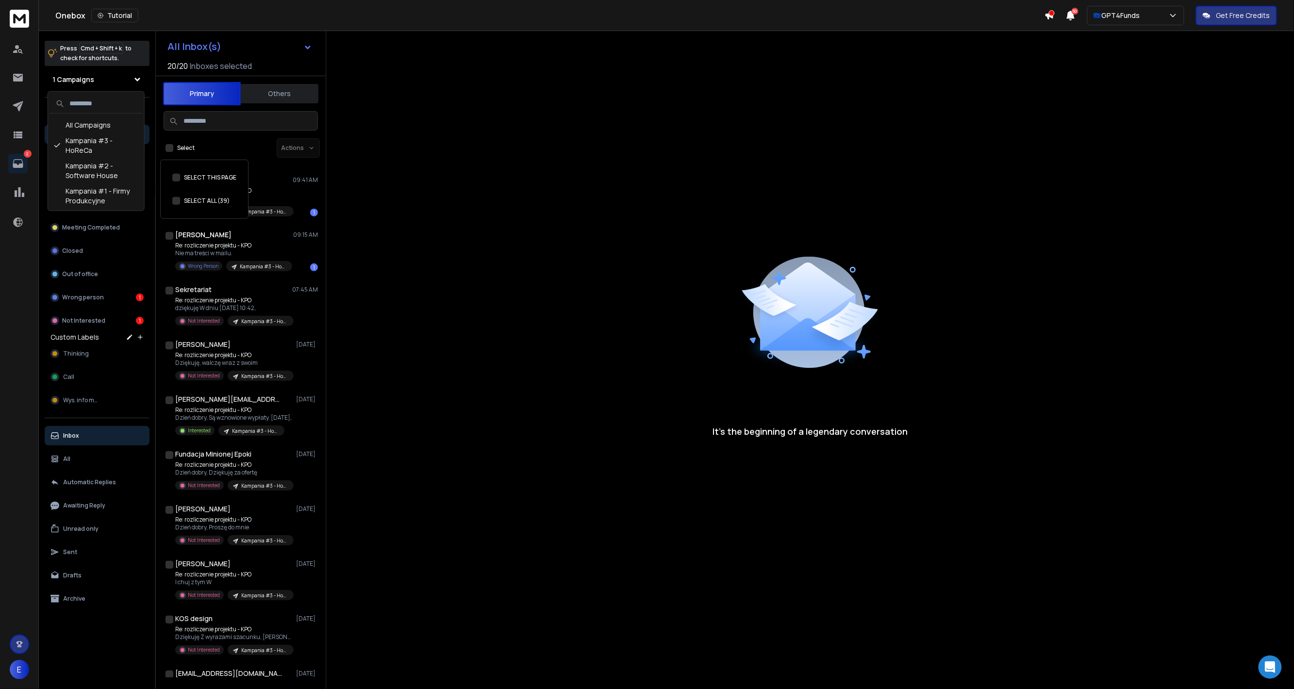
click at [168, 134] on div "Select Actions" at bounding box center [241, 145] width 170 height 23
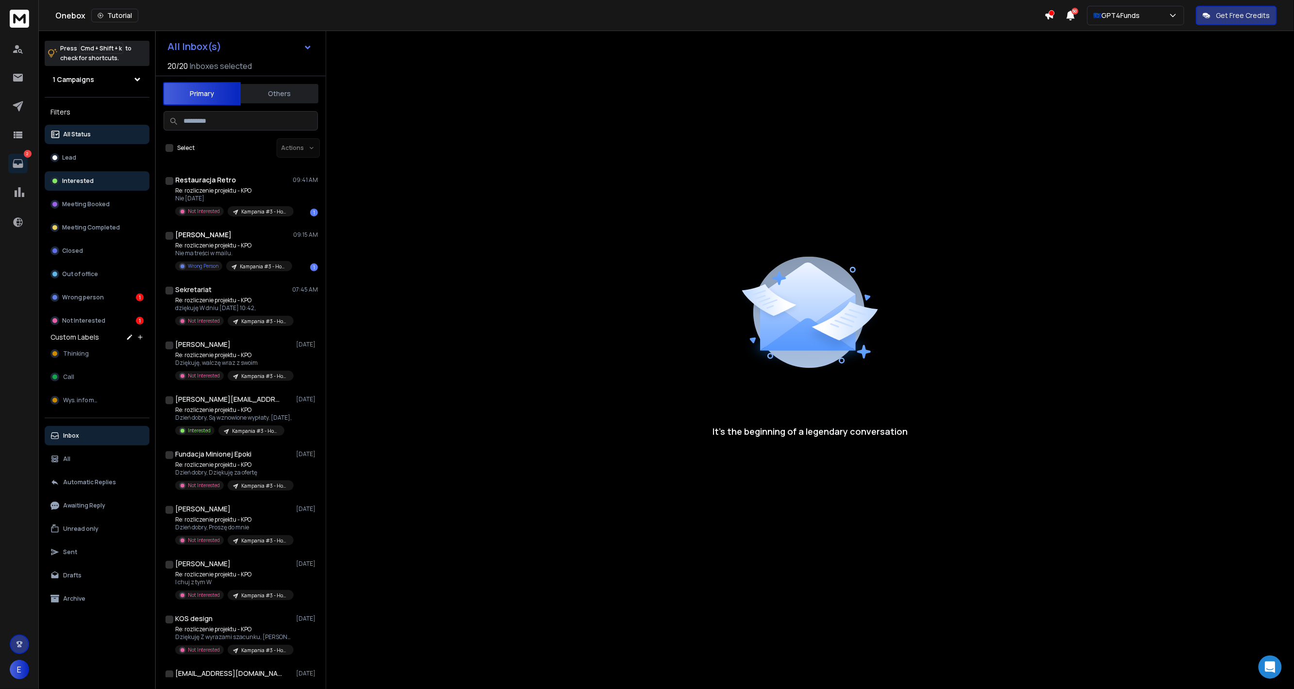
click at [88, 184] on p "Interested" at bounding box center [78, 181] width 32 height 8
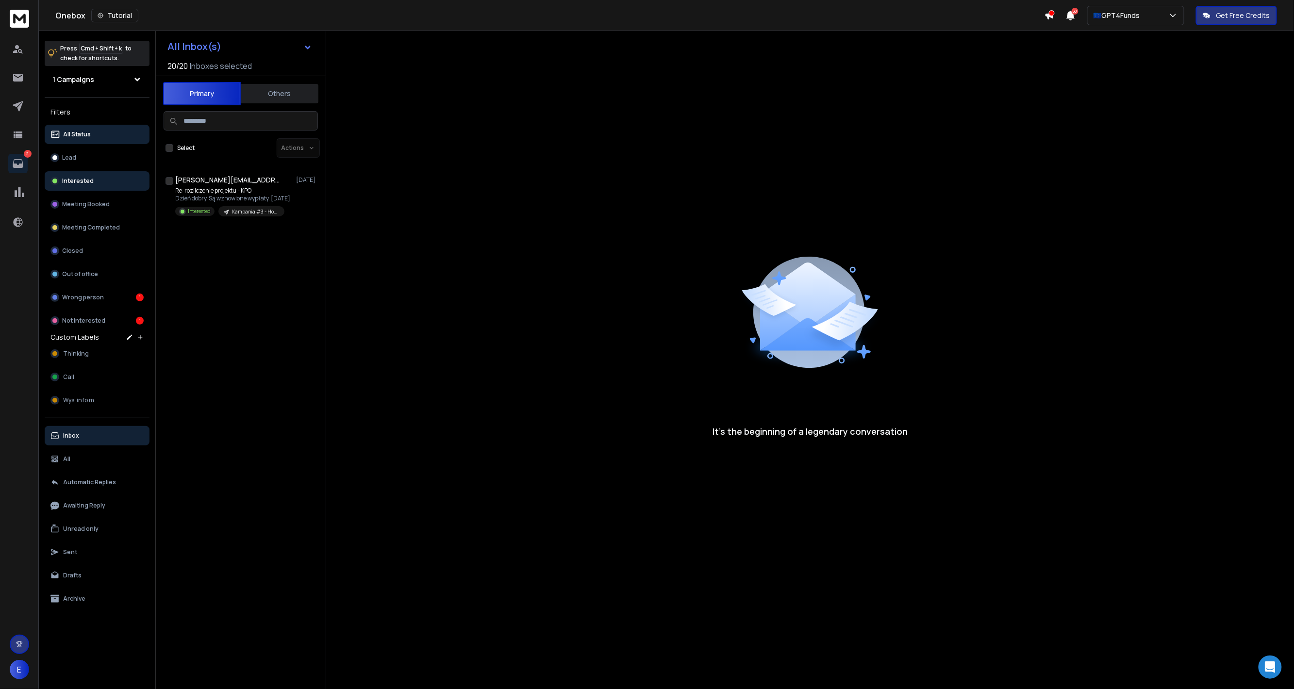
click at [80, 133] on p "All Status" at bounding box center [77, 135] width 28 height 8
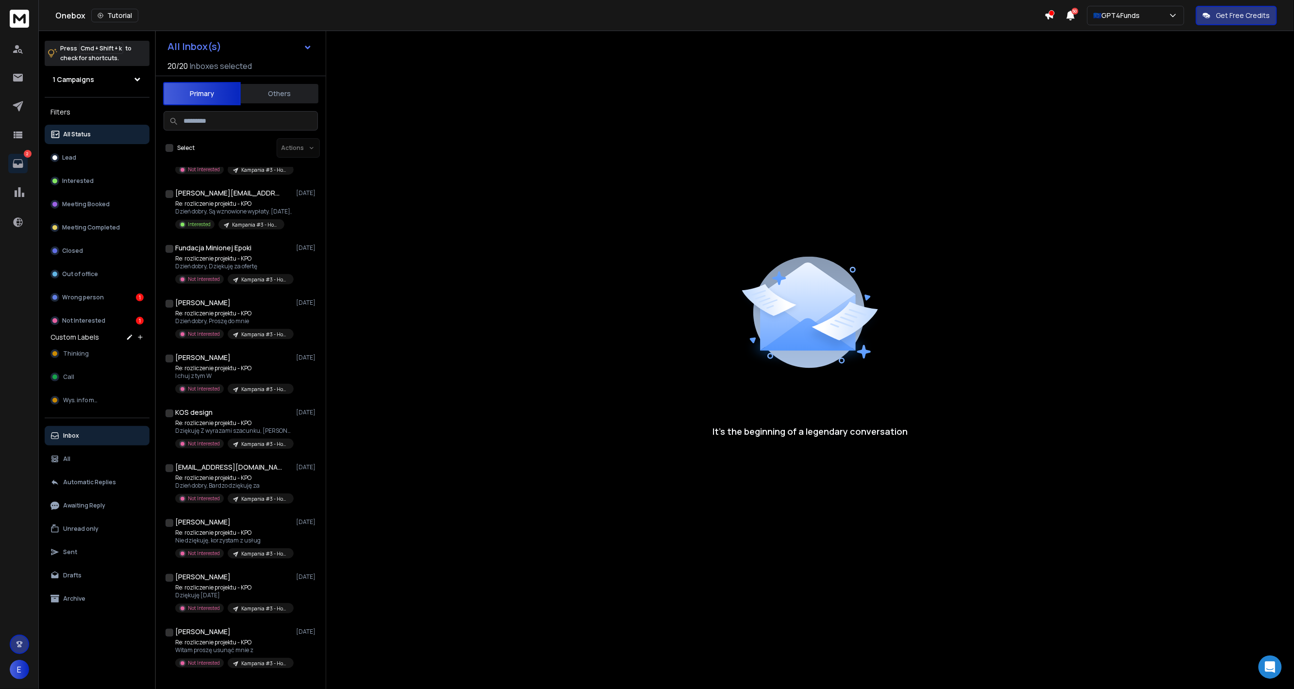
scroll to position [221, 0]
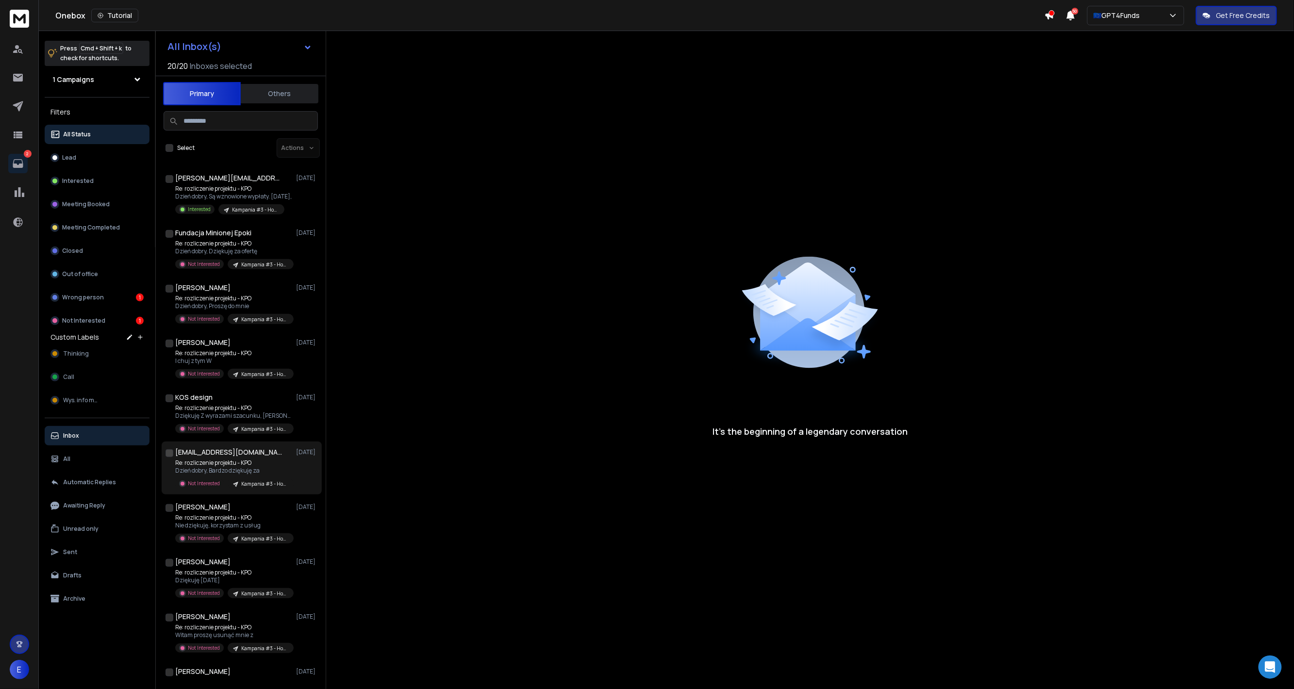
click at [269, 467] on p "Dzień dobry, Bardzo dziękuję za" at bounding box center [233, 471] width 117 height 8
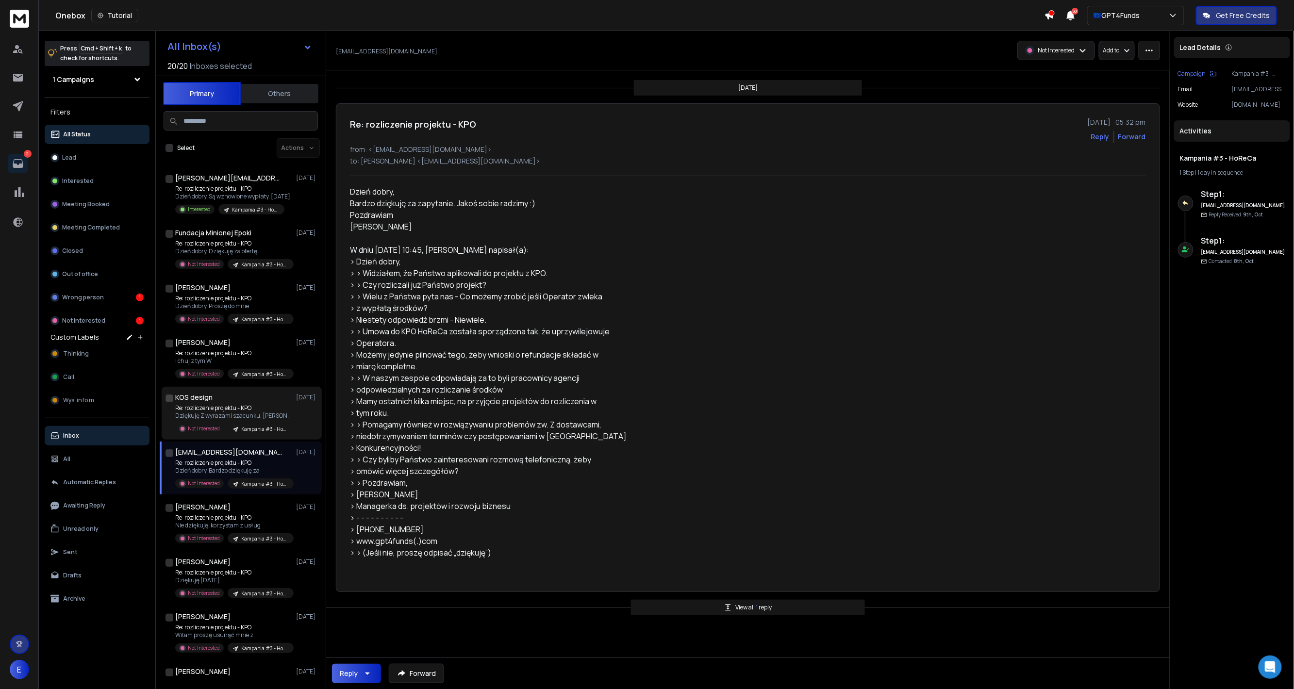
click at [256, 398] on div "KOS design 10 Oct" at bounding box center [246, 398] width 143 height 10
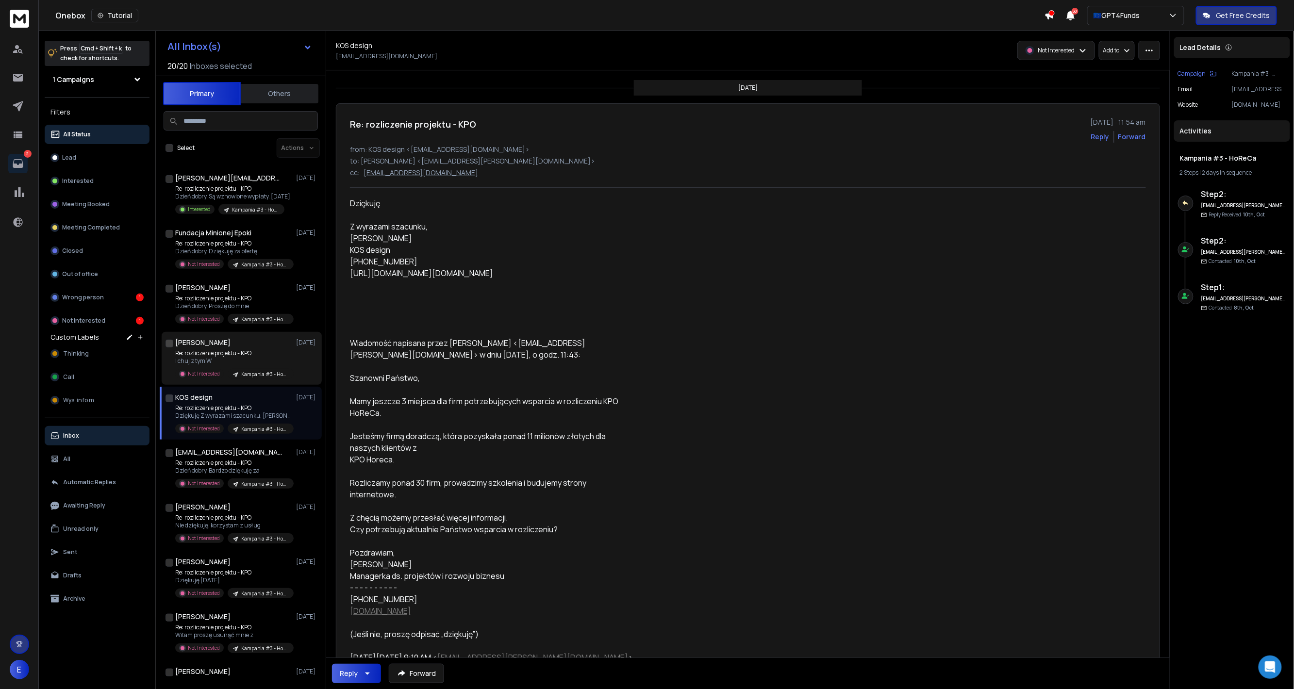
click at [213, 345] on div "Michał K 10 Oct" at bounding box center [246, 343] width 143 height 10
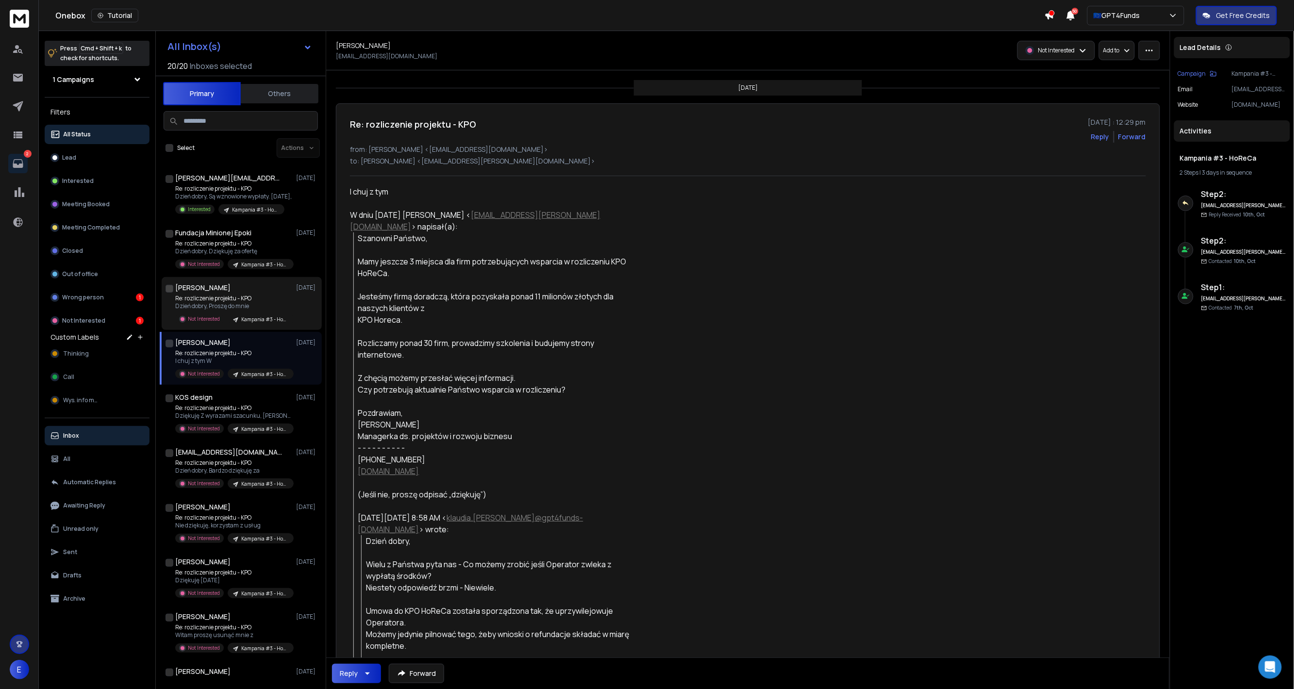
click at [224, 292] on div "Agata Szułczyńska 10 Oct Re: rozliczenie projektu - KPO Dzień dobry, Proszę do …" at bounding box center [246, 303] width 143 height 41
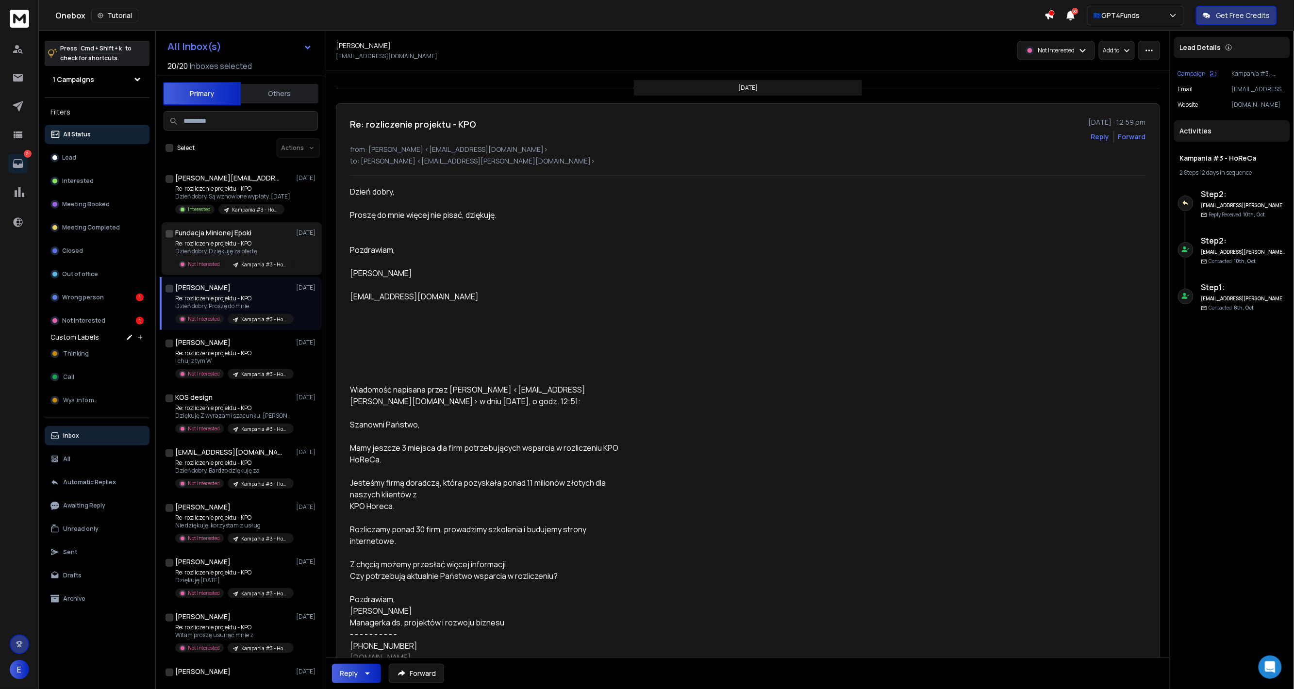
click at [237, 241] on p "Re: rozliczenie projektu - KPO" at bounding box center [233, 244] width 117 height 8
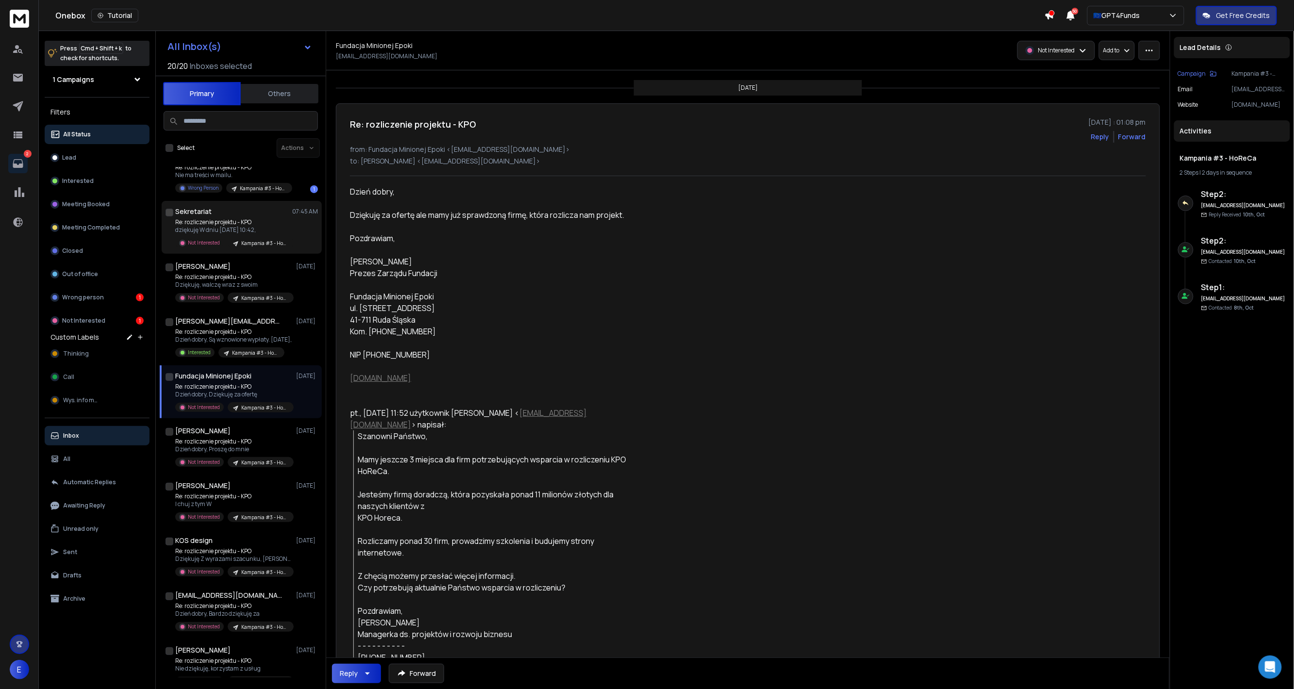
scroll to position [58, 0]
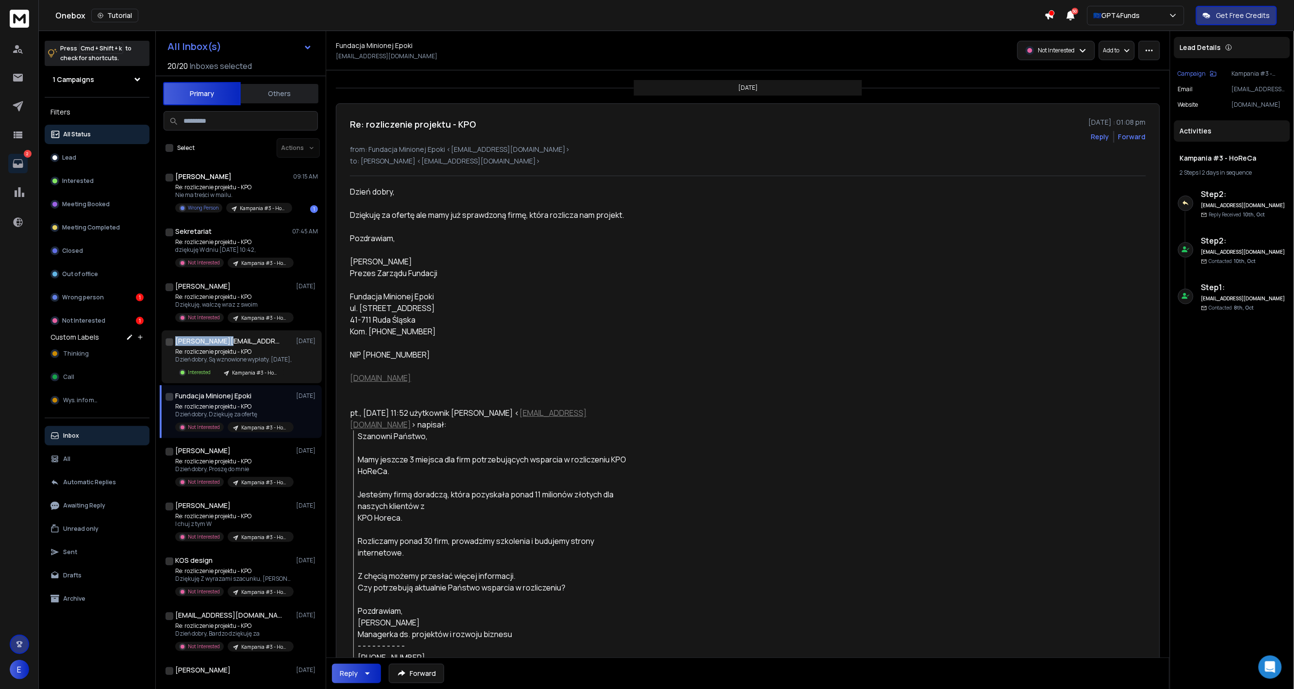
click at [222, 337] on div "piotr.broncher@gmail.com 10 Oct Re: rozliczenie projektu - KPO Dzień dobry, Są …" at bounding box center [242, 357] width 160 height 53
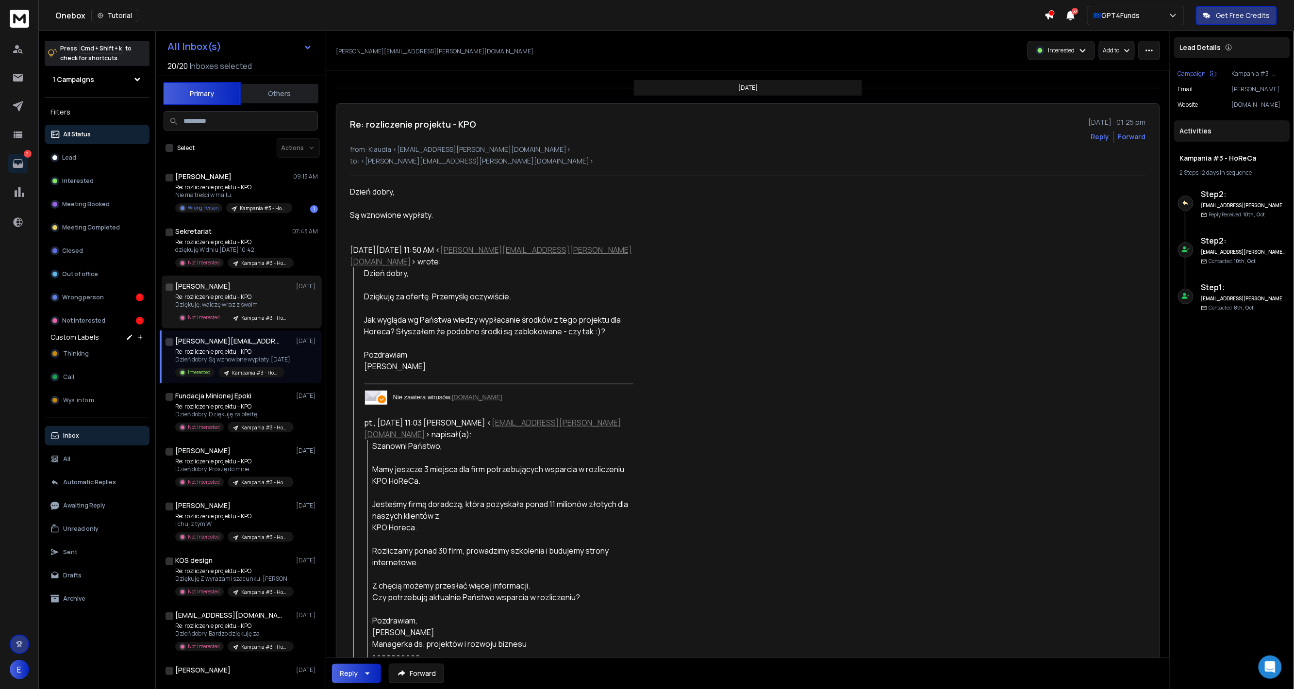
click at [218, 296] on p "Re: rozliczenie projektu - KPO" at bounding box center [233, 297] width 117 height 8
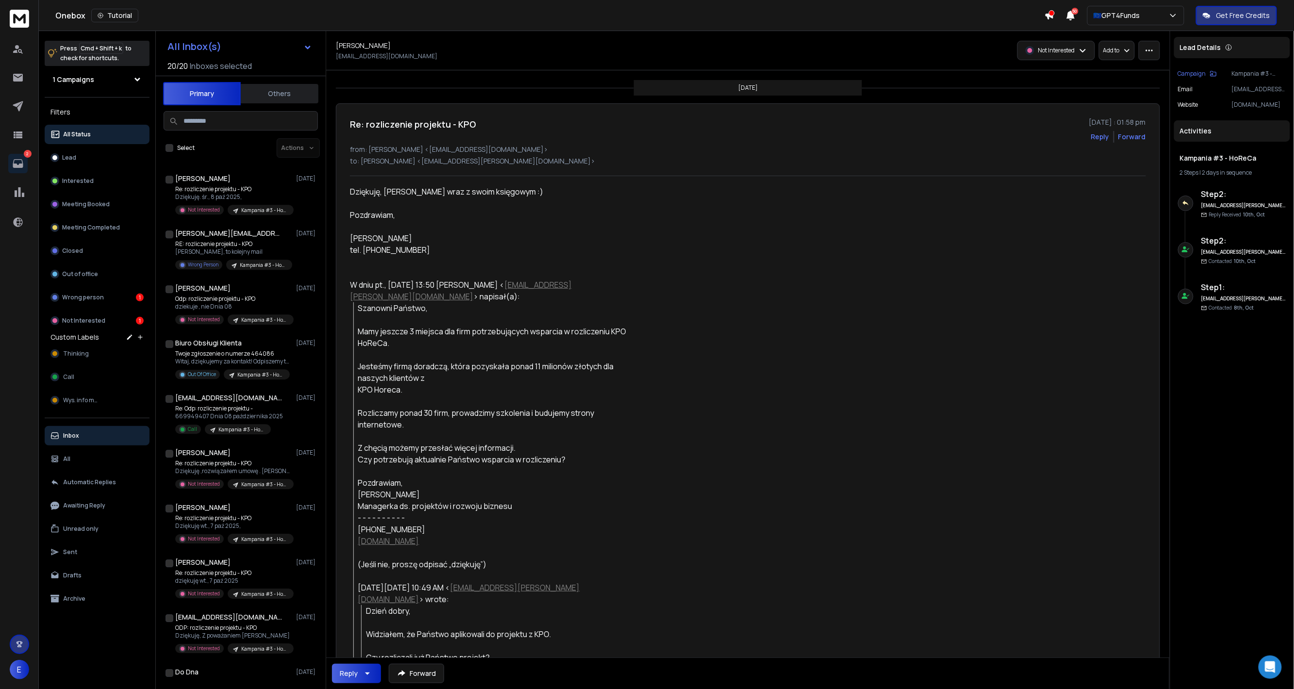
scroll to position [1376, 0]
click at [78, 381] on button "Call" at bounding box center [97, 377] width 105 height 19
